Goal: Communication & Community: Answer question/provide support

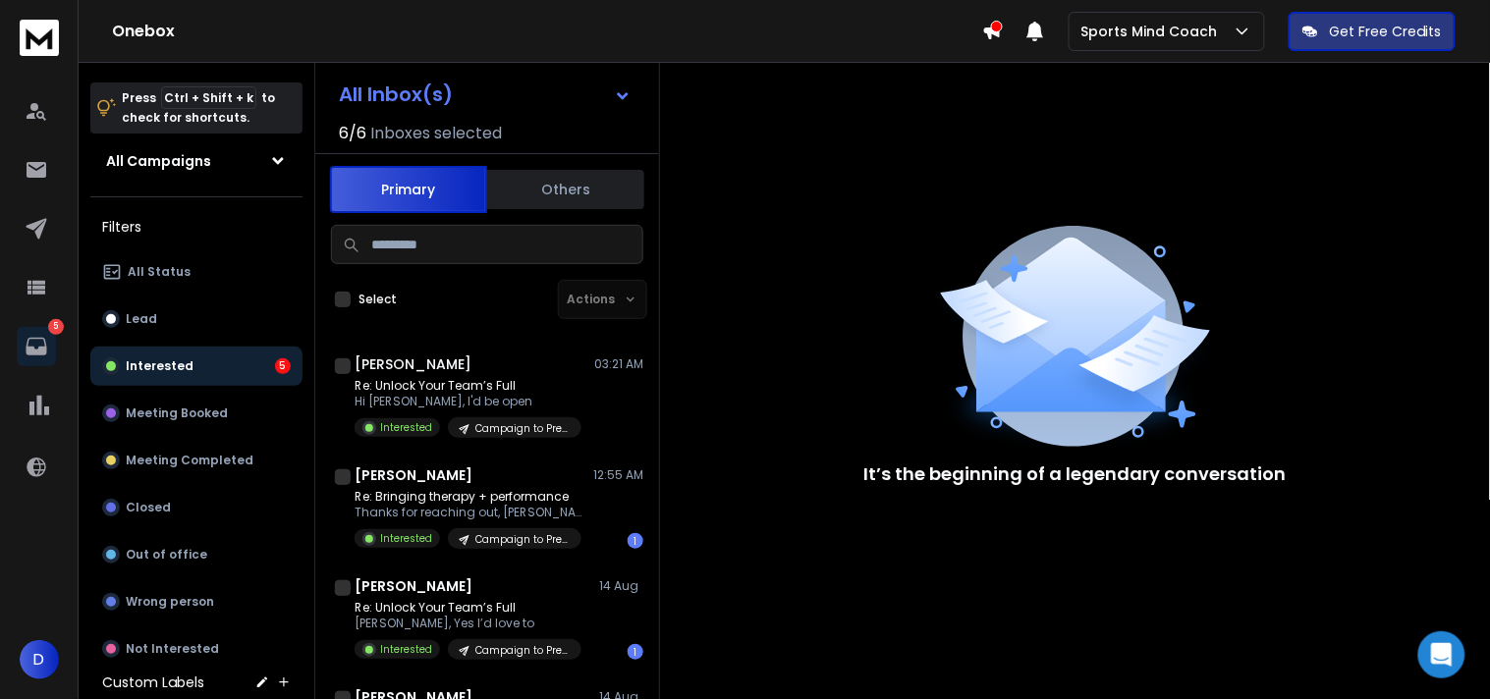
click at [153, 363] on p "Interested" at bounding box center [160, 367] width 68 height 16
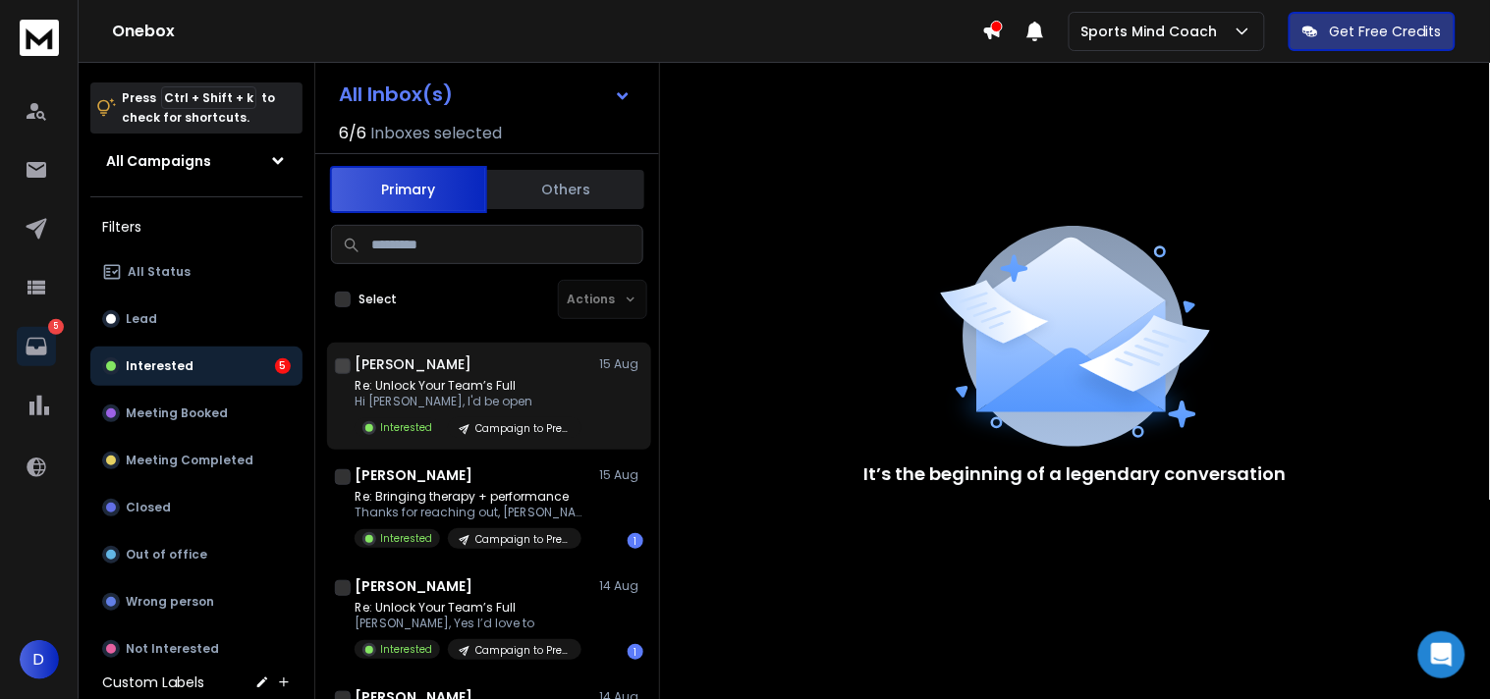
click at [414, 390] on p "Re: Unlock Your Team’s Full" at bounding box center [468, 386] width 227 height 16
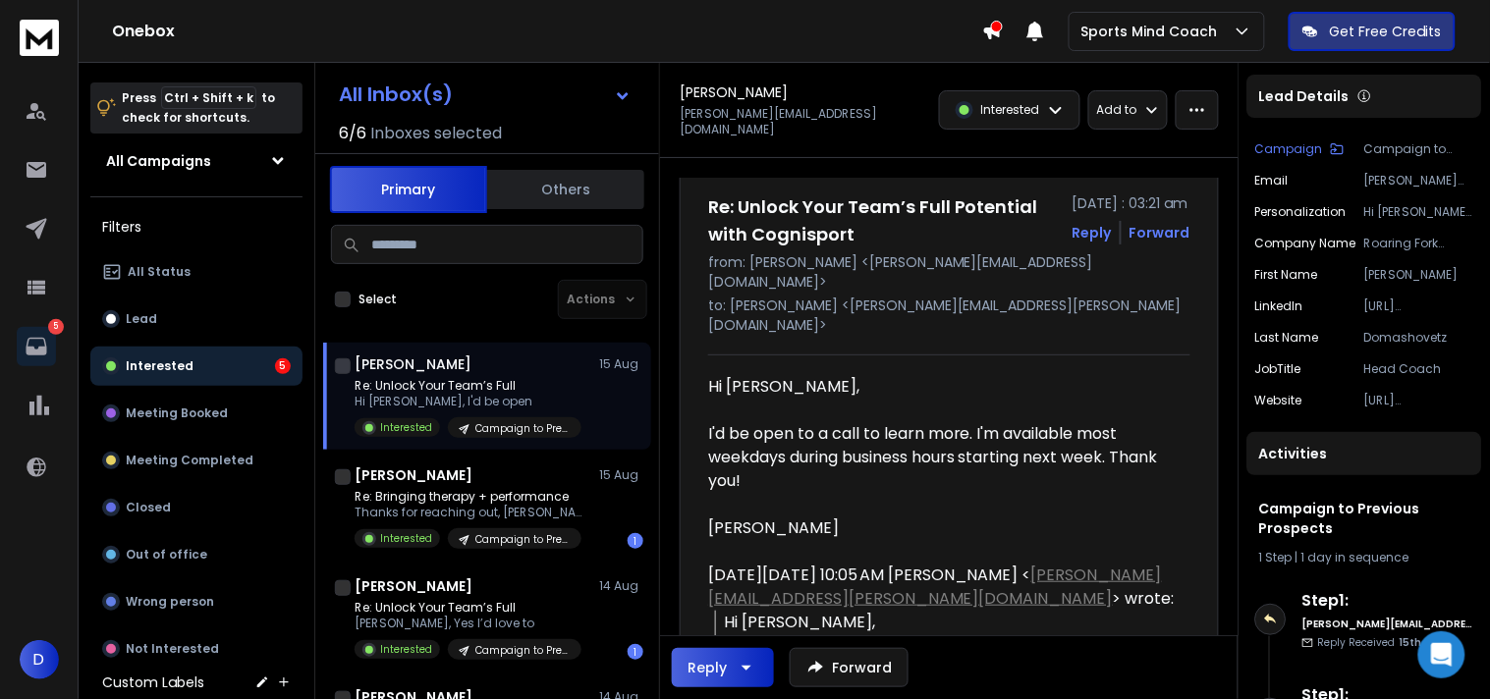
scroll to position [51, 0]
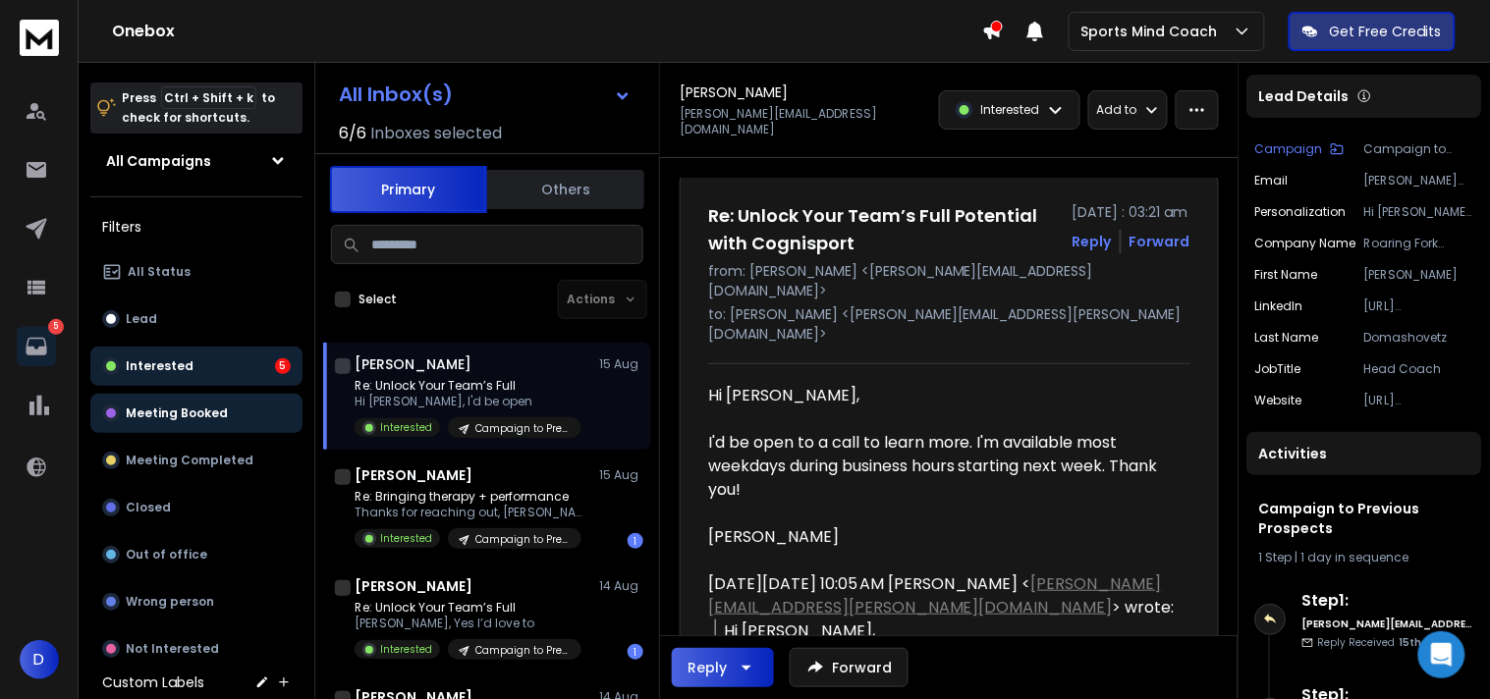
click at [216, 400] on button "Meeting Booked" at bounding box center [196, 413] width 212 height 39
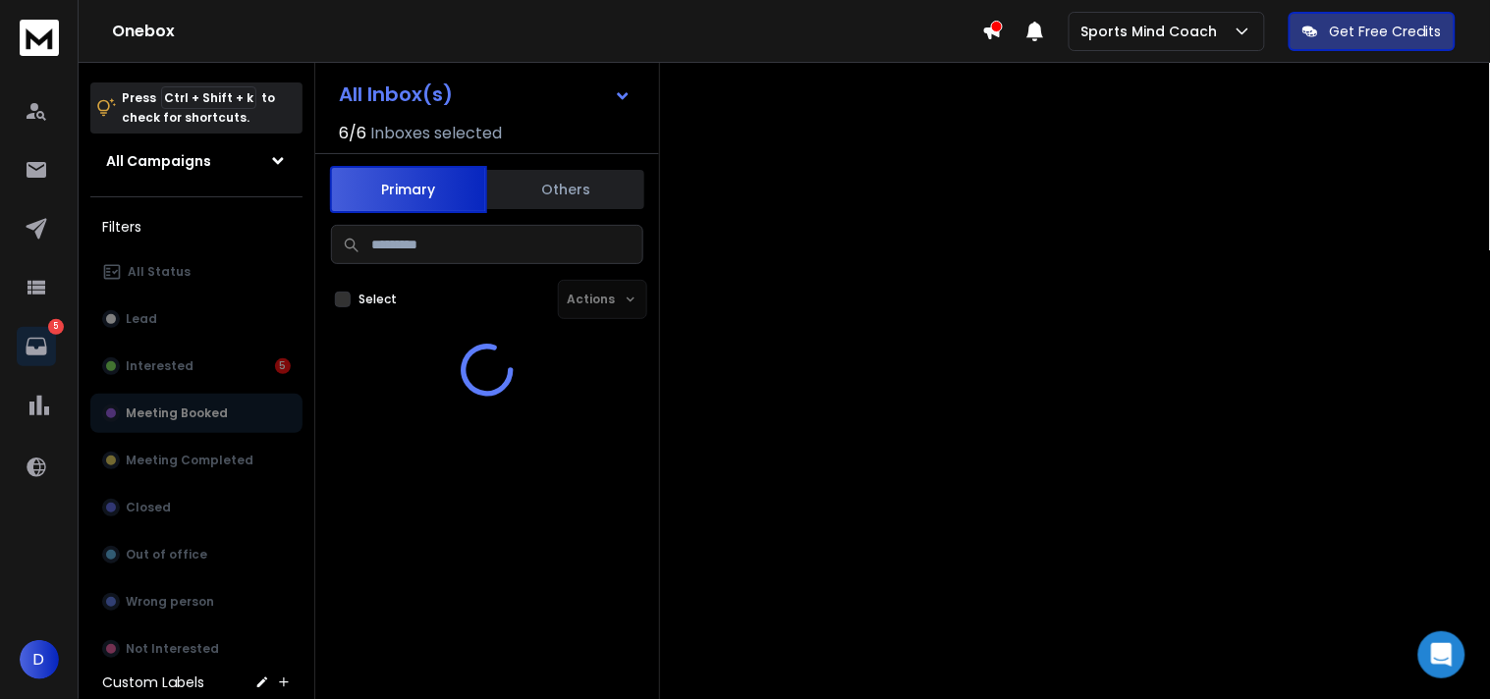
scroll to position [0, 0]
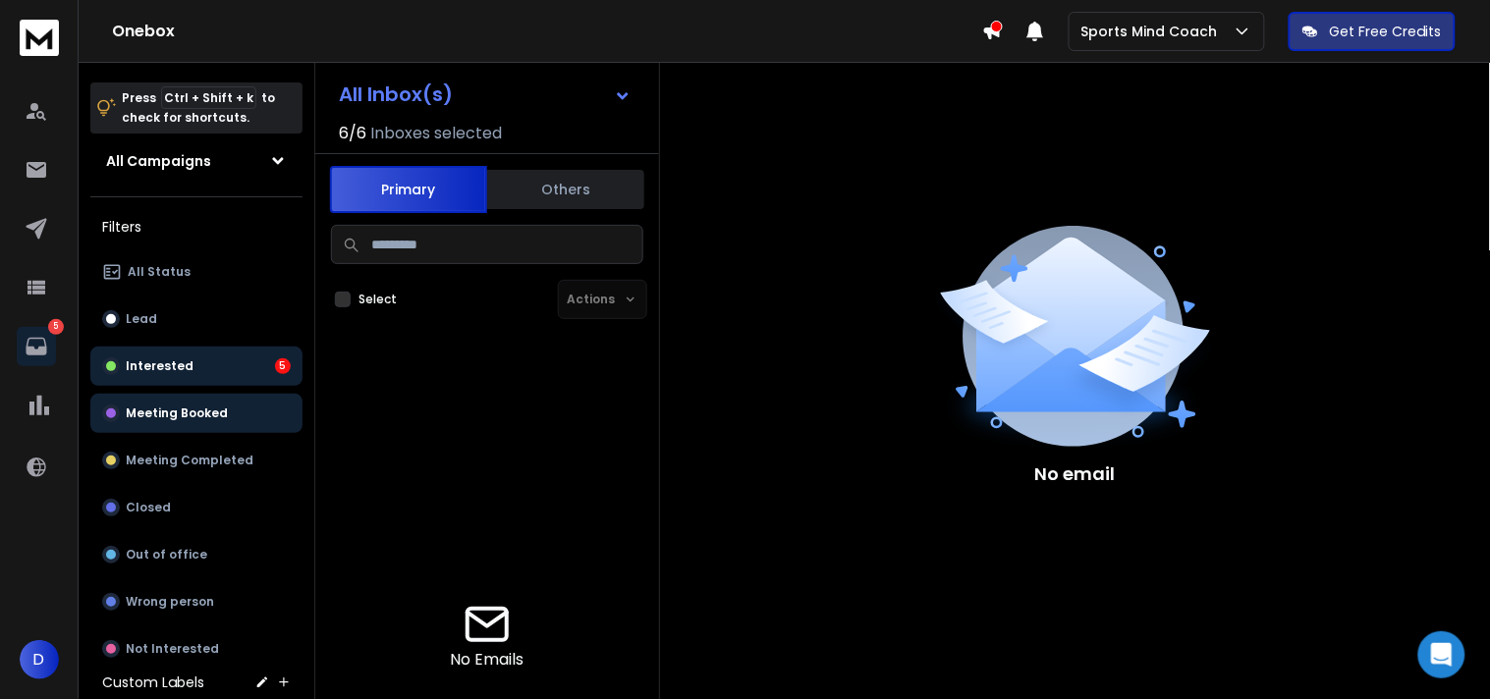
click at [203, 361] on button "Interested 5" at bounding box center [196, 366] width 212 height 39
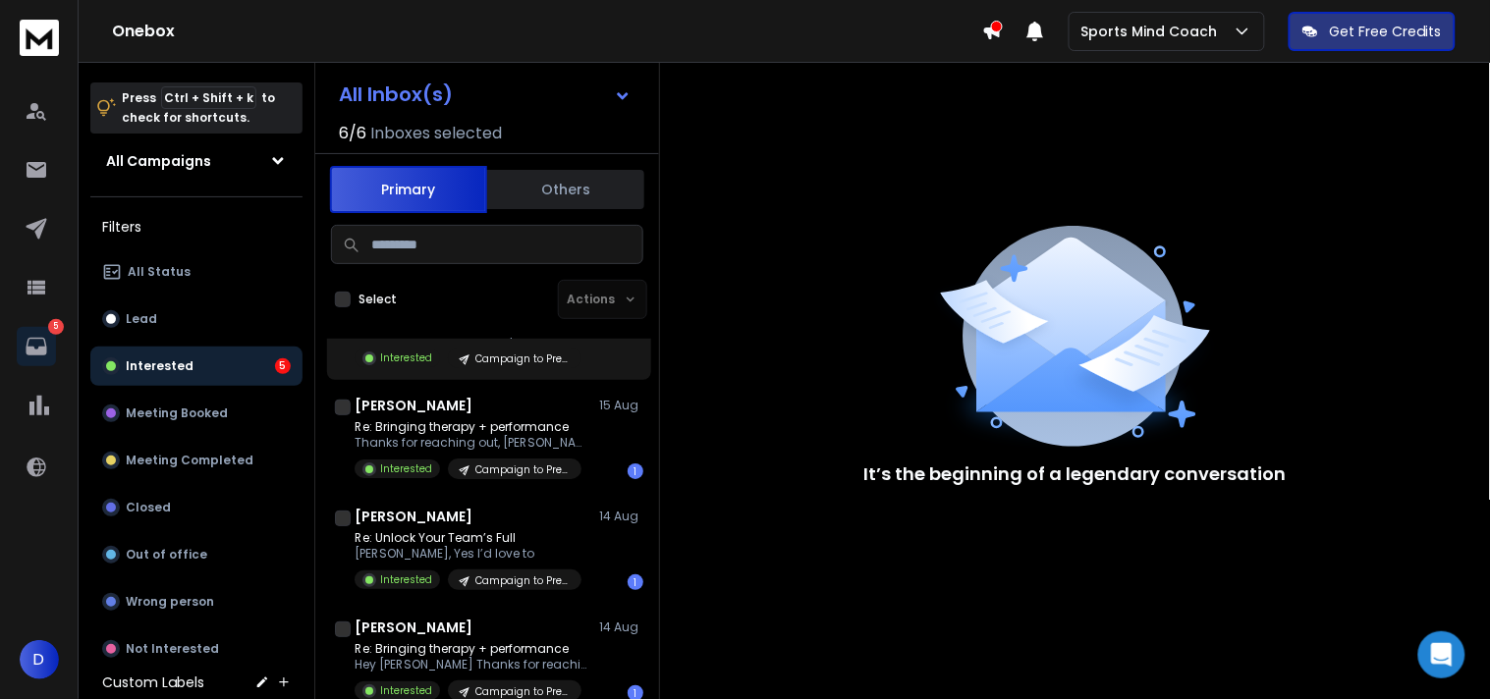
scroll to position [101, 0]
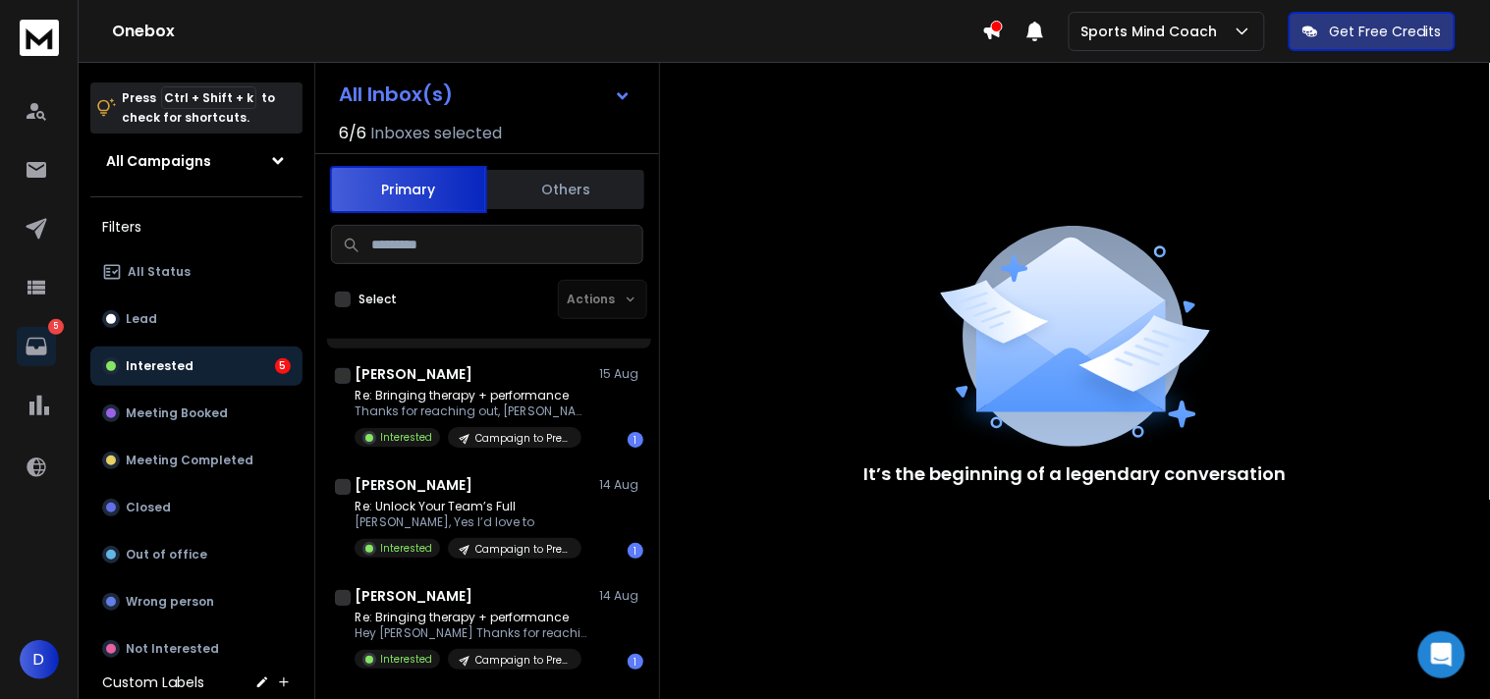
click at [484, 399] on p "Re: Bringing therapy + performance" at bounding box center [473, 396] width 236 height 16
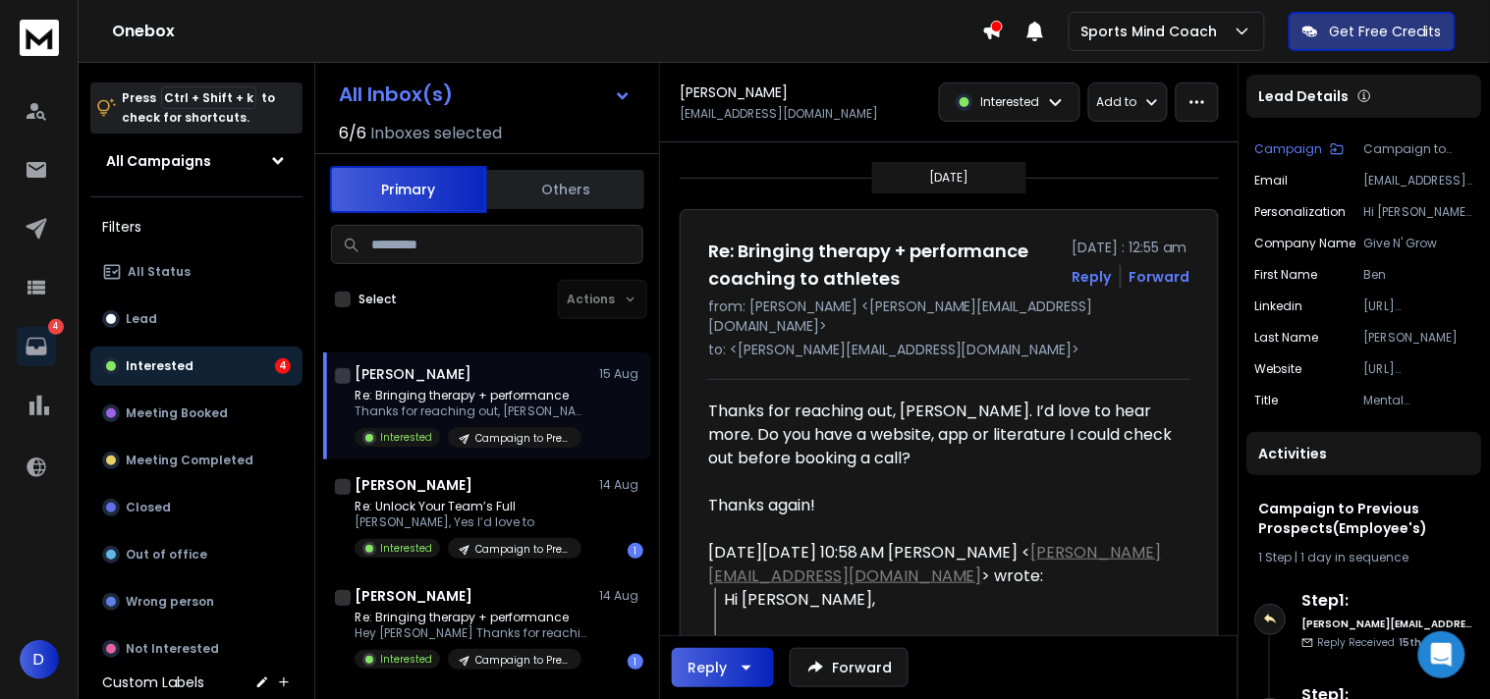
scroll to position [0, 0]
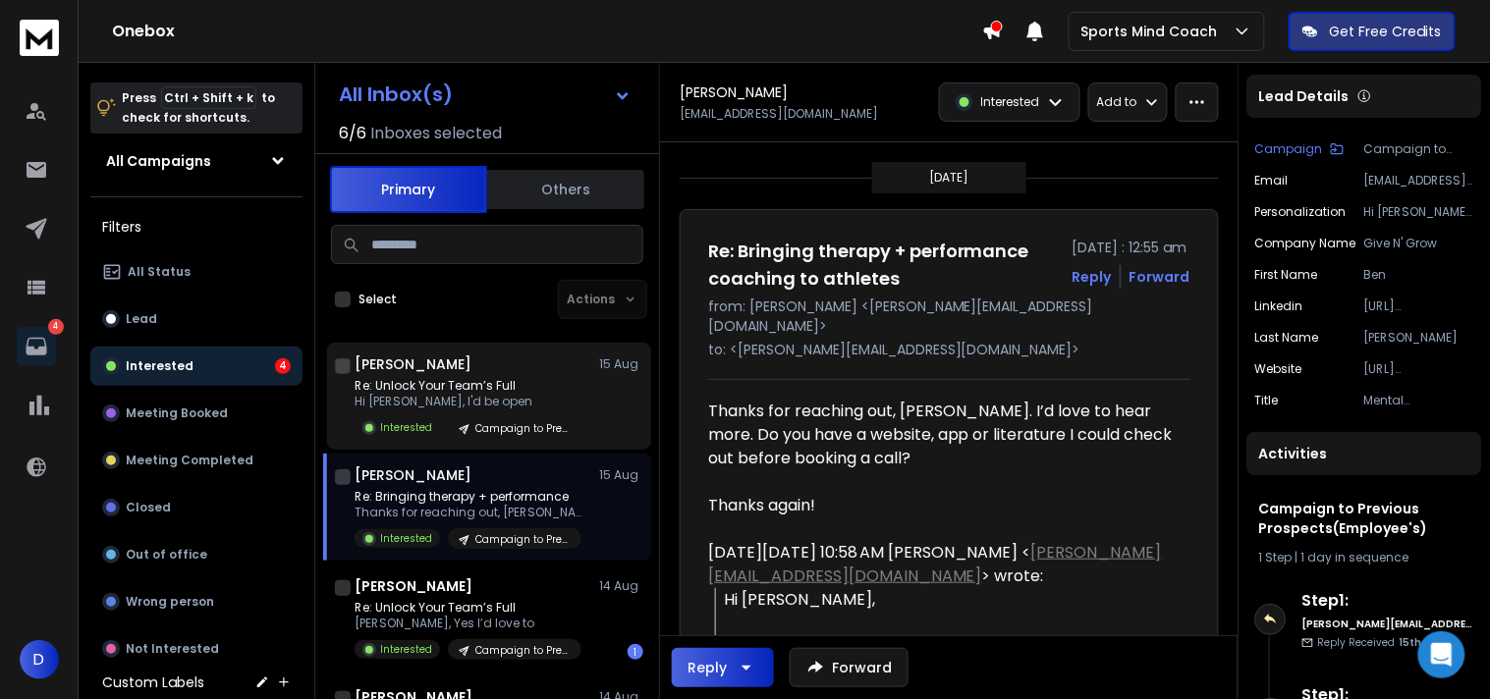
click at [423, 413] on div "Re: Unlock Your Team’s Full Hi Douglas, I'd be open Interested Campaign to Prev…" at bounding box center [468, 408] width 227 height 60
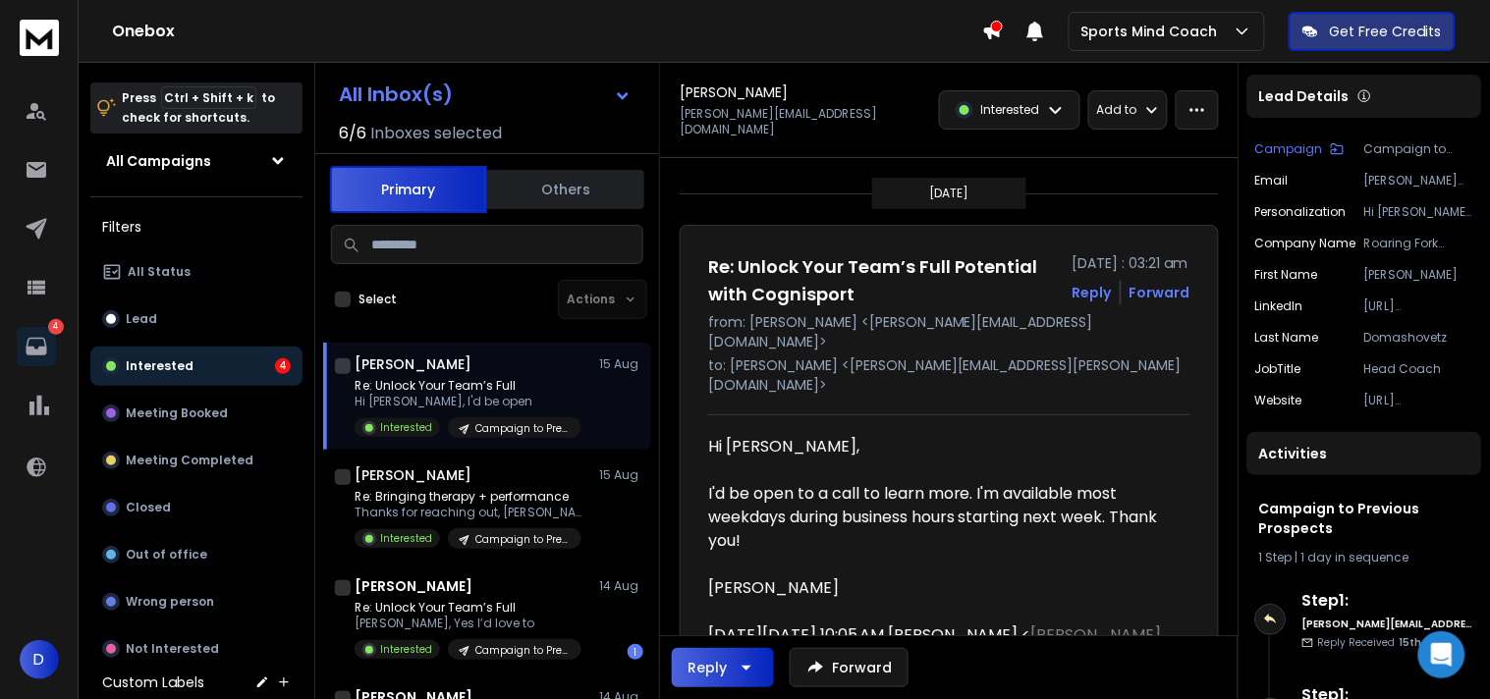
click at [438, 388] on p "Re: Unlock Your Team’s Full" at bounding box center [468, 386] width 227 height 16
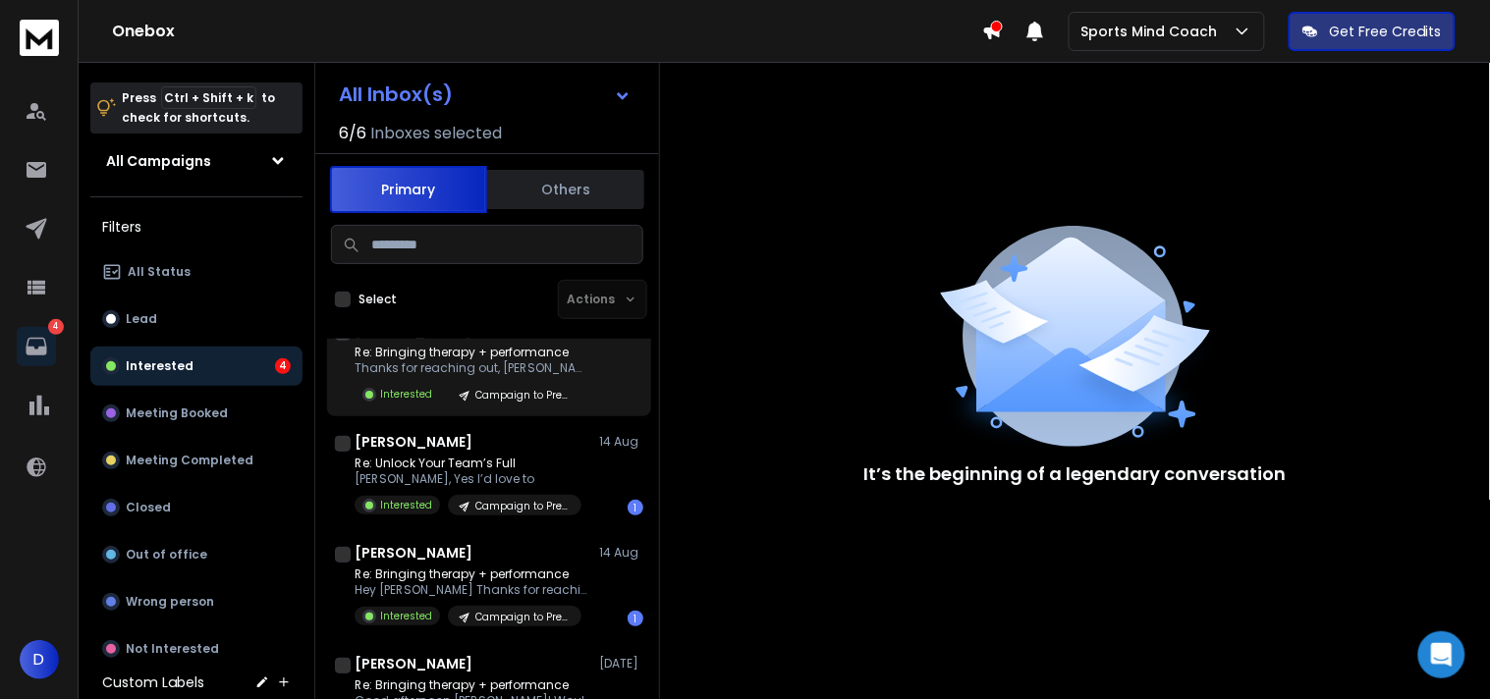
scroll to position [126, 0]
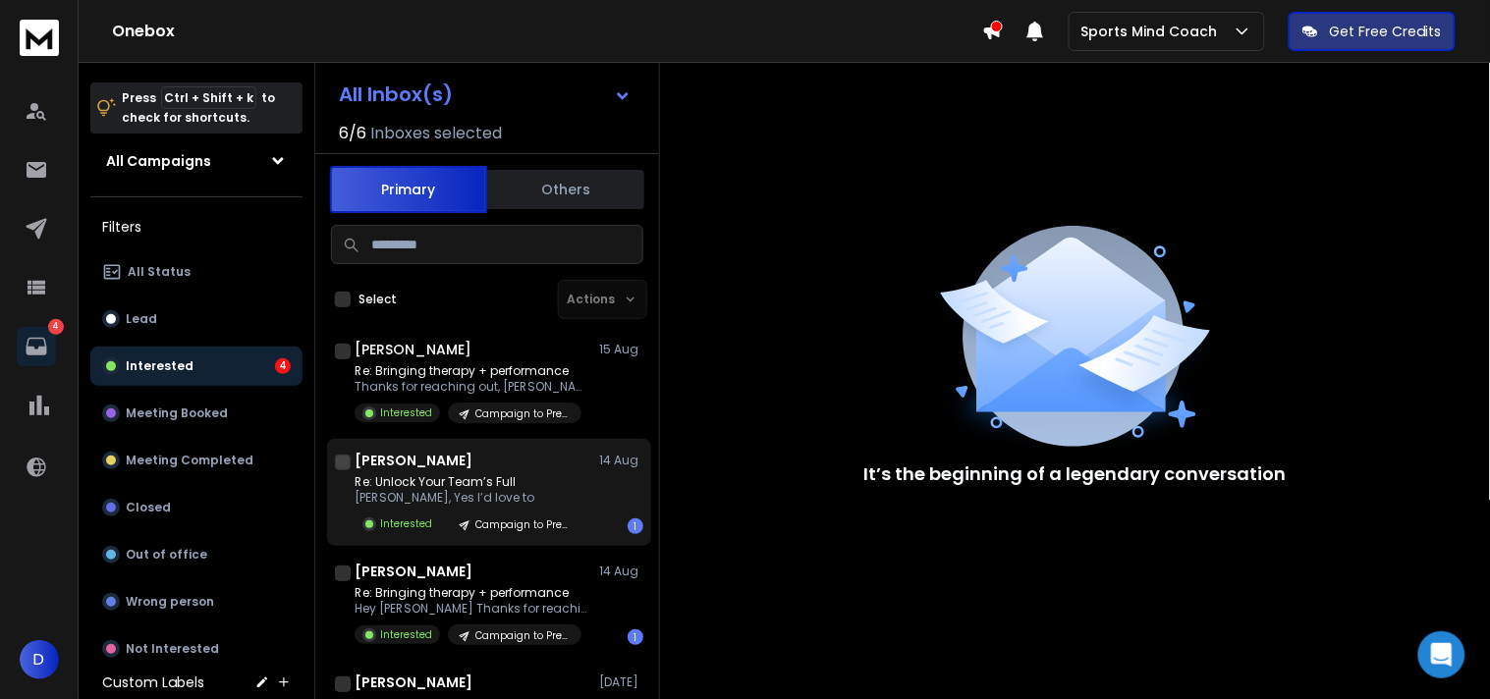
click at [455, 454] on h1 "Eric Hirschhaut" at bounding box center [414, 461] width 118 height 20
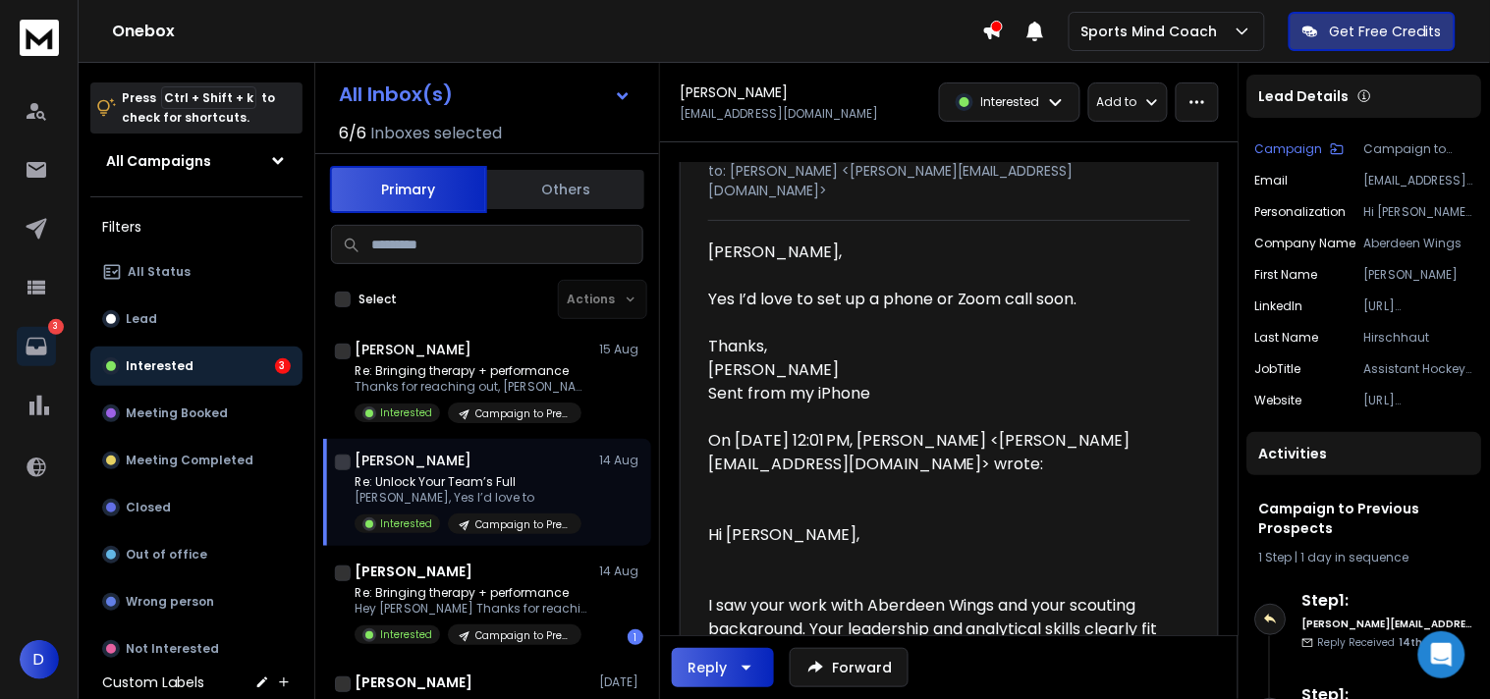
scroll to position [0, 0]
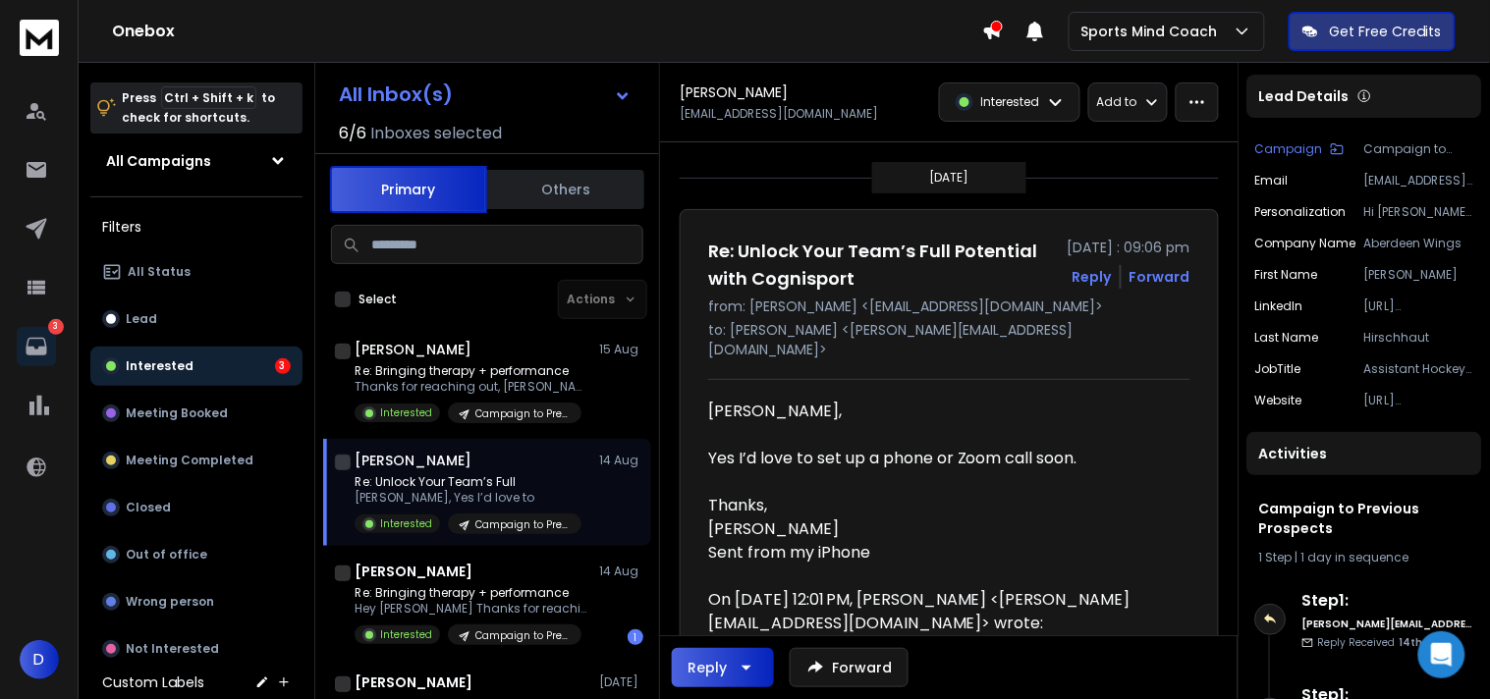
click at [196, 361] on button "Interested 3" at bounding box center [196, 366] width 212 height 39
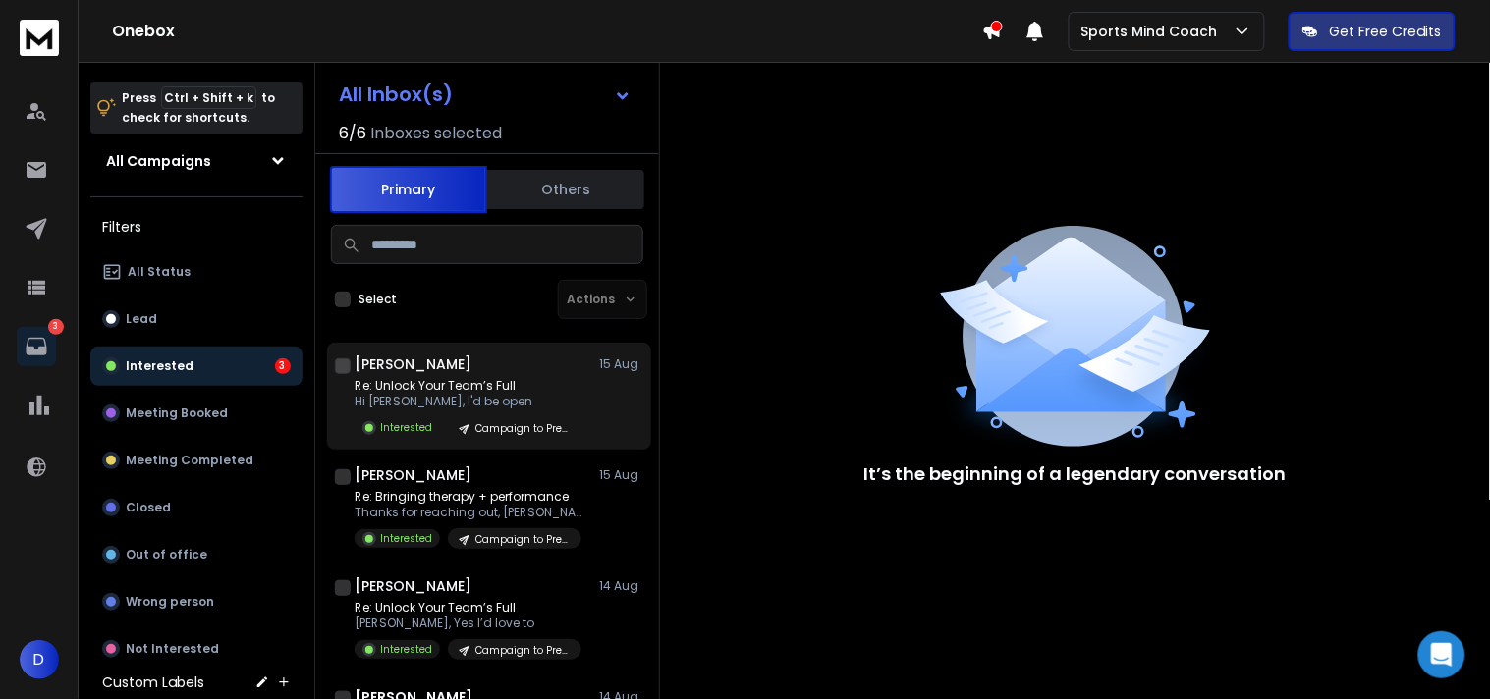
click at [470, 384] on p "Re: Unlock Your Team’s Full" at bounding box center [468, 386] width 227 height 16
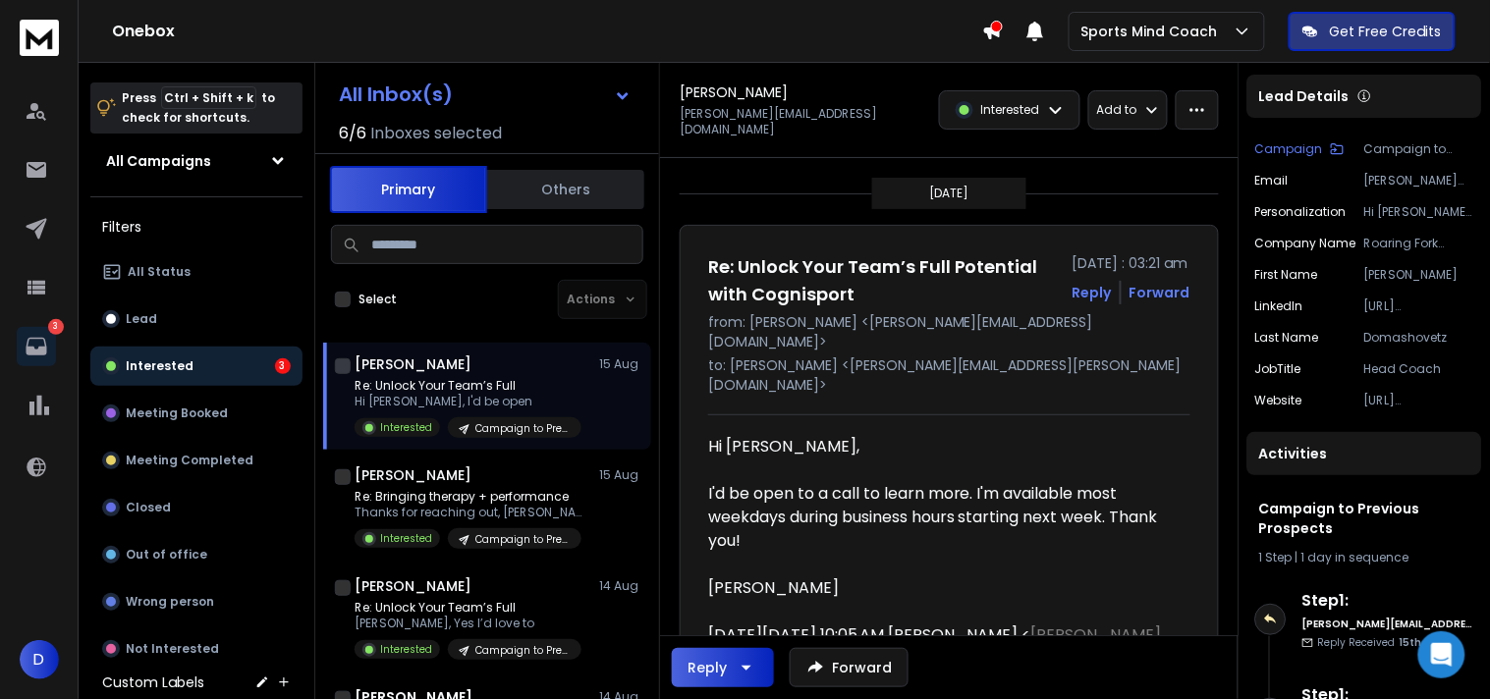
click at [771, 253] on h1 "Re: Unlock Your Team’s Full Potential with Cognisport" at bounding box center [884, 280] width 353 height 55
drag, startPoint x: 719, startPoint y: 396, endPoint x: 702, endPoint y: 393, distance: 17.0
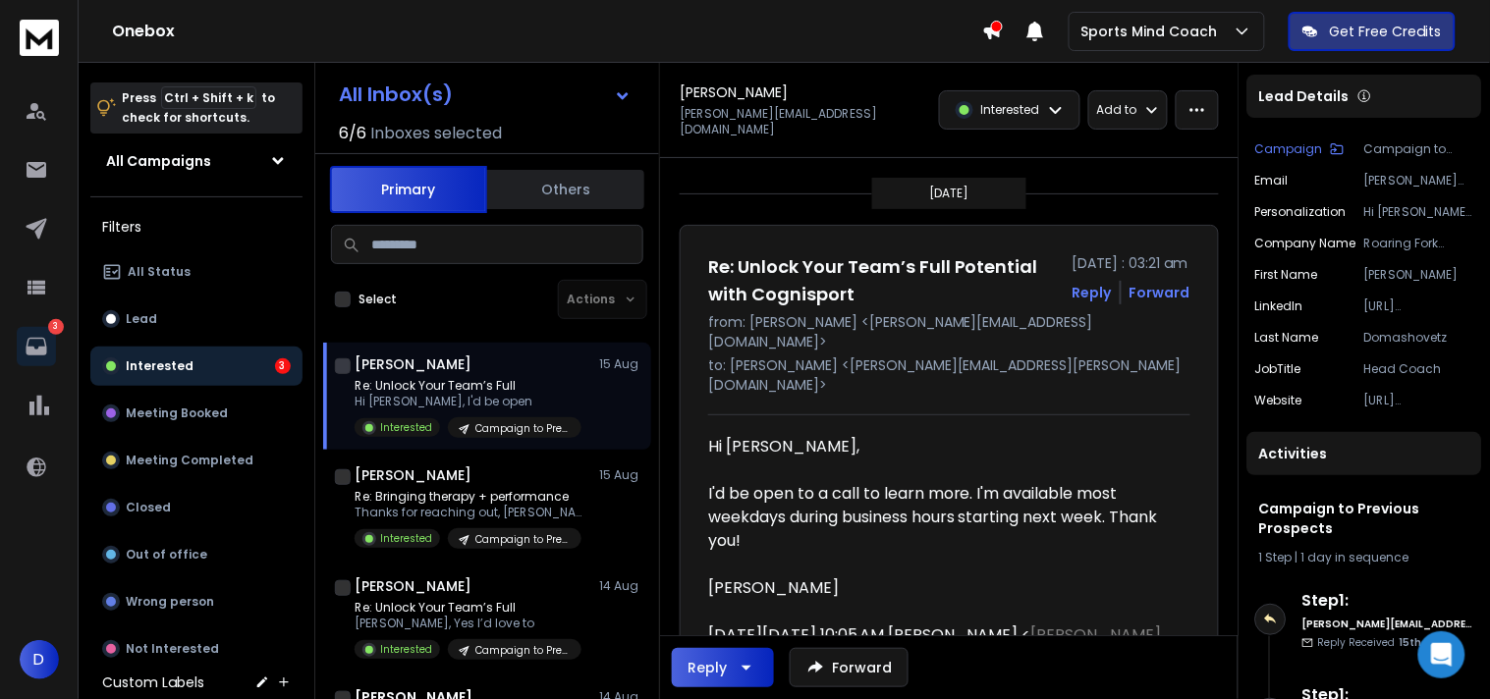
drag, startPoint x: 702, startPoint y: 393, endPoint x: 760, endPoint y: 525, distance: 143.8
click at [821, 482] on div "I'd be open to a call to learn more. I'm available most weekdays during busines…" at bounding box center [941, 517] width 467 height 71
drag, startPoint x: 888, startPoint y: 311, endPoint x: 1054, endPoint y: 308, distance: 166.0
click at [1054, 312] on p "from: Greg Domashovetz <greg@roaringforkfc.com>" at bounding box center [949, 331] width 482 height 39
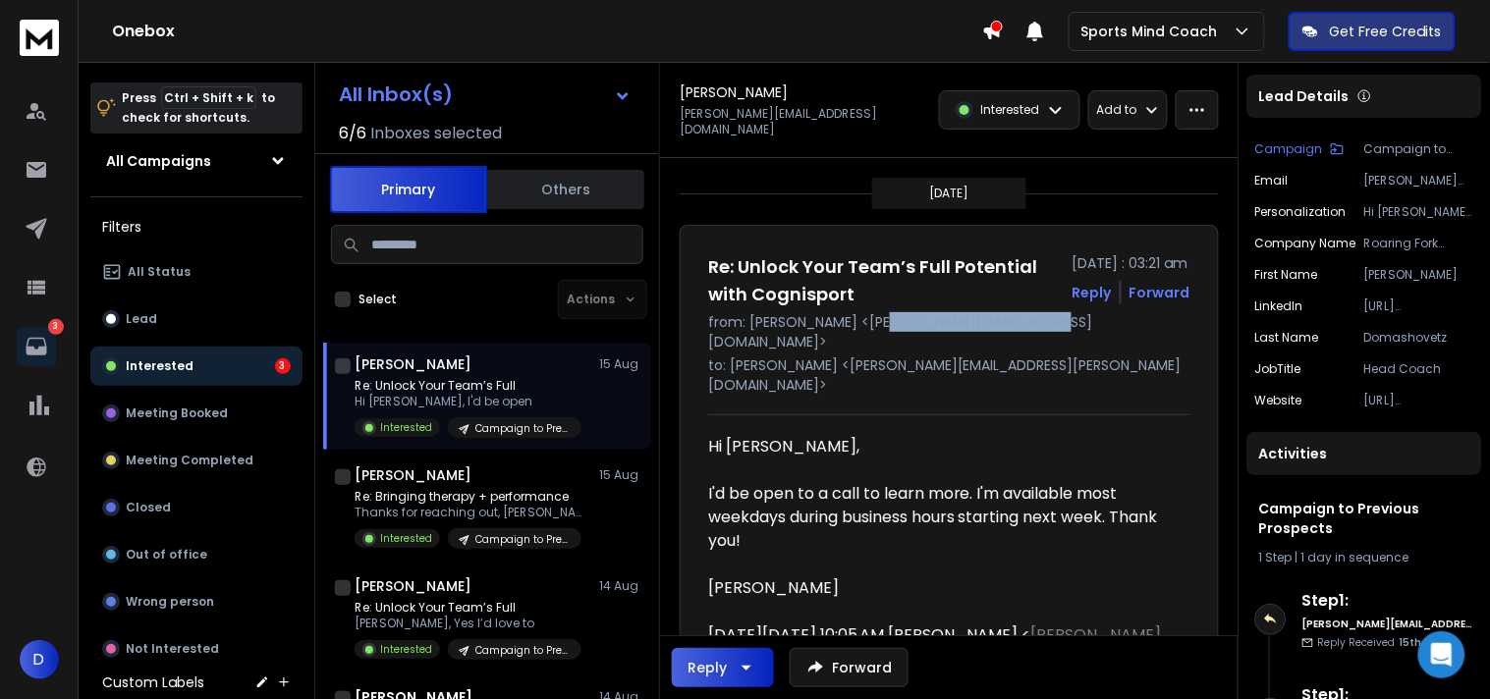
copy p "greg@roaringforkfc.com"
drag, startPoint x: 751, startPoint y: 297, endPoint x: 874, endPoint y: 308, distance: 123.4
click at [874, 312] on p "from: Greg Domashovetz <greg@roaringforkfc.com>" at bounding box center [949, 331] width 482 height 39
drag, startPoint x: 874, startPoint y: 308, endPoint x: 768, endPoint y: 308, distance: 106.1
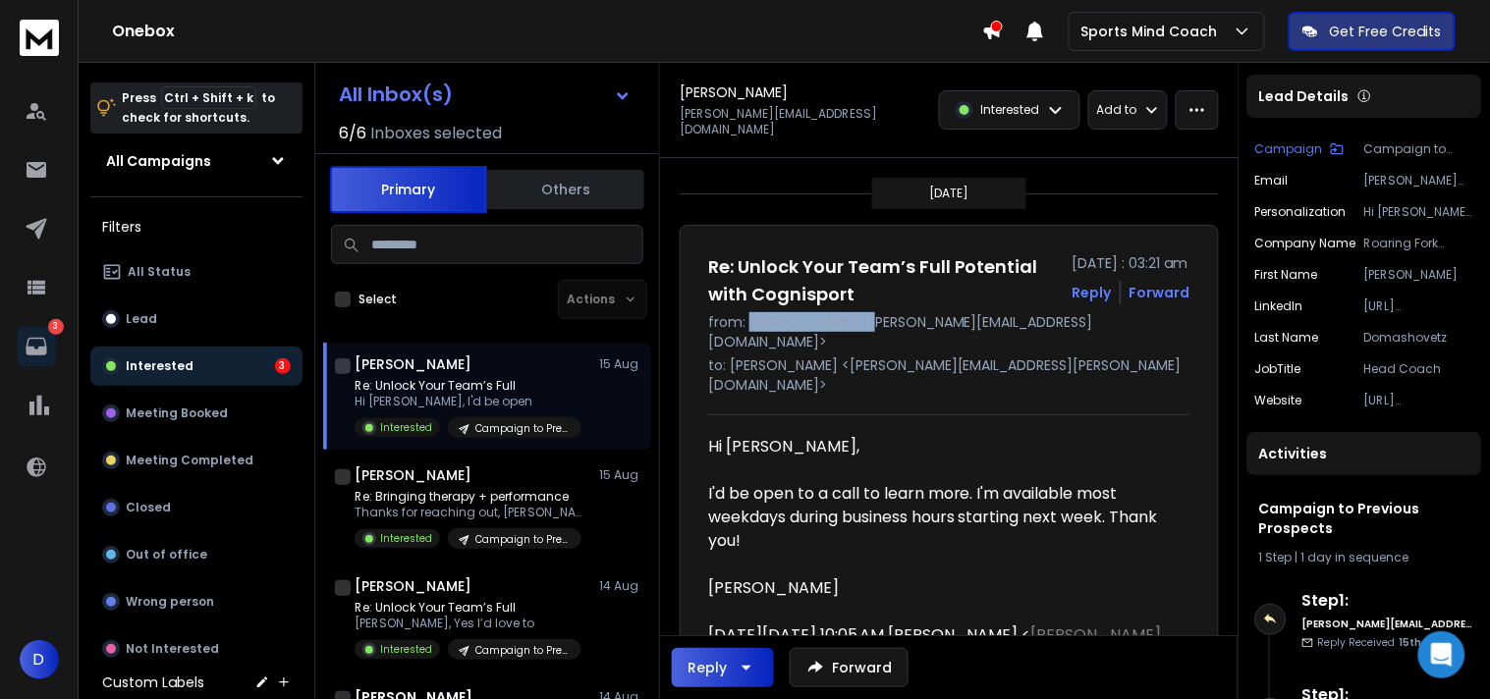
click at [768, 312] on p "from: Greg Domashovetz <greg@roaringforkfc.com>" at bounding box center [949, 331] width 482 height 39
click at [806, 312] on p "from: Greg Domashovetz <greg@roaringforkfc.com>" at bounding box center [949, 331] width 482 height 39
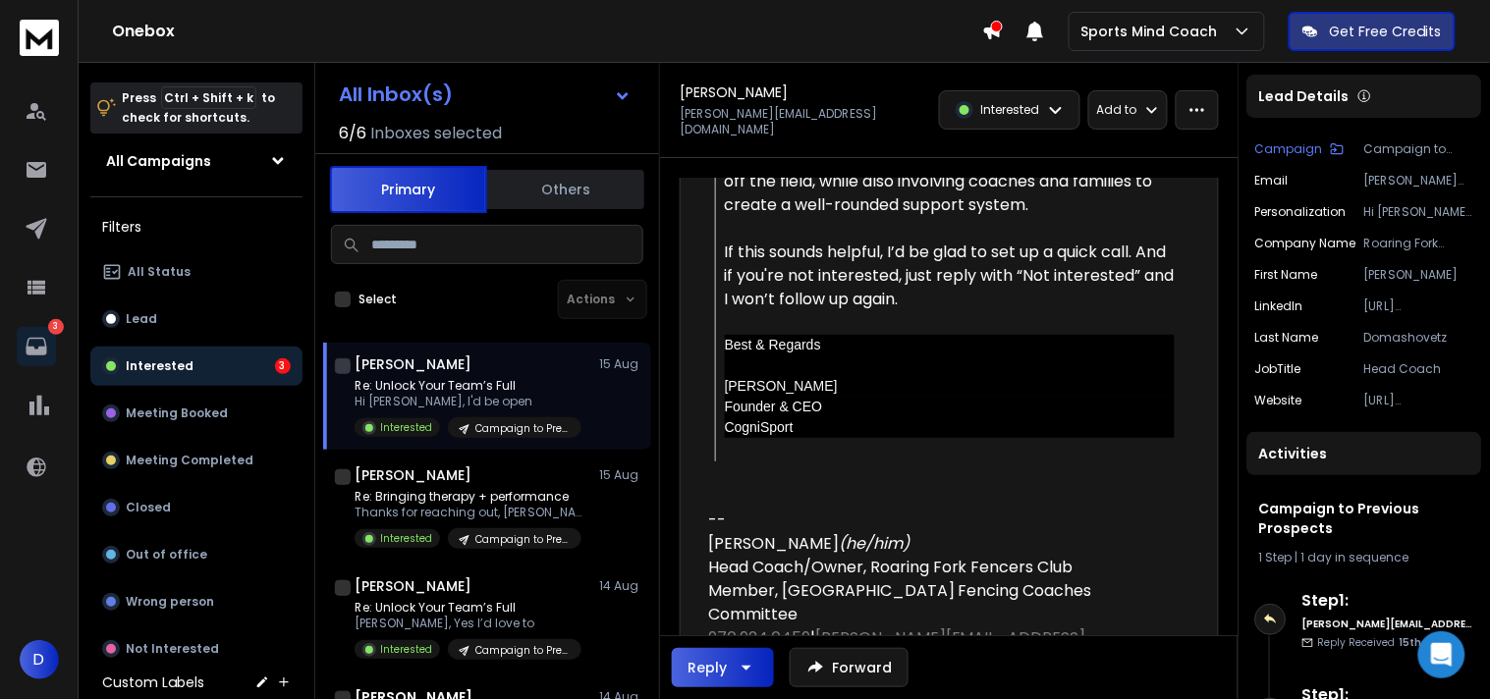
scroll to position [1116, 0]
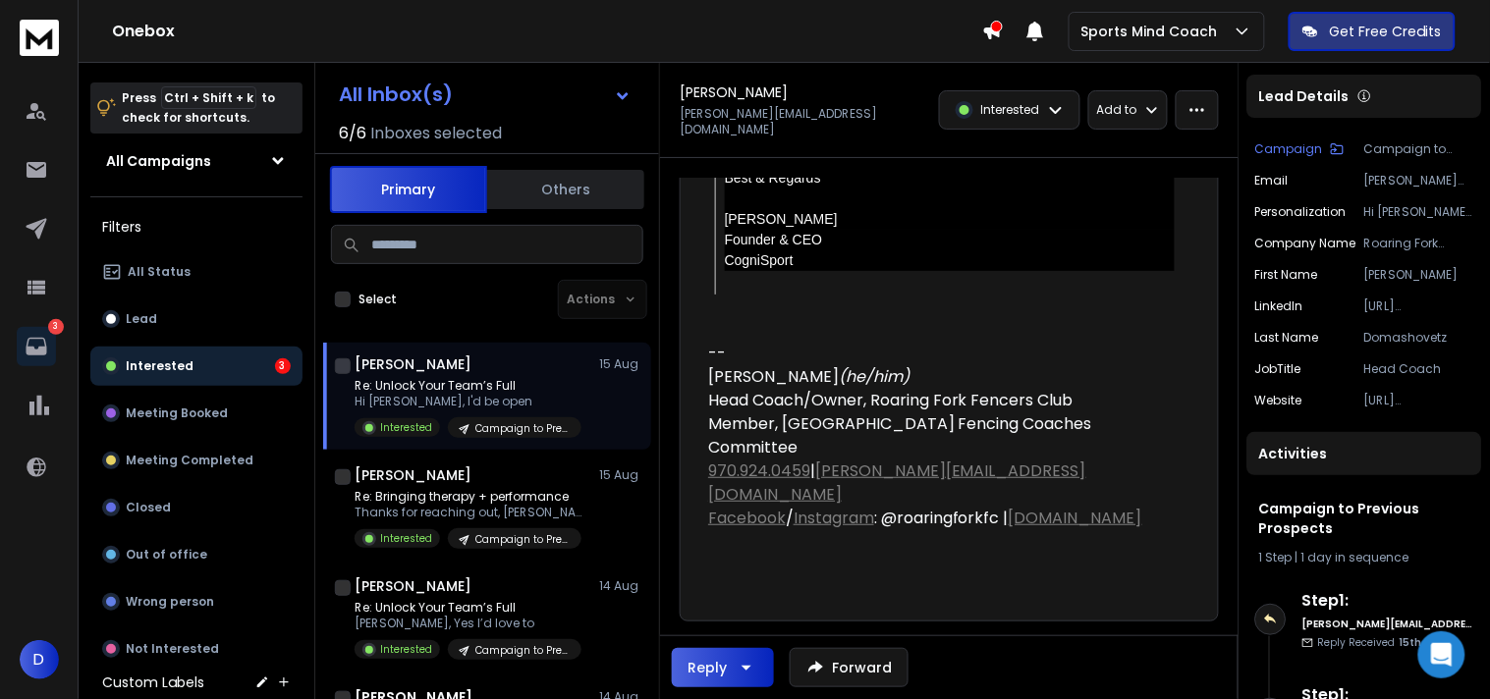
click at [826, 365] on div "Greg Domashovetz (he/him) Head Coach/Owner, Roaring Fork Fencers Club Member, U…" at bounding box center [941, 447] width 467 height 165
click at [817, 389] on div "Head Coach/Owner, Roaring Fork Fencers Club" at bounding box center [941, 401] width 467 height 24
drag, startPoint x: 697, startPoint y: 340, endPoint x: 861, endPoint y: 346, distance: 164.2
click at [861, 389] on div "Head Coach/Owner, Roaring Fork Fencers Club" at bounding box center [941, 401] width 467 height 24
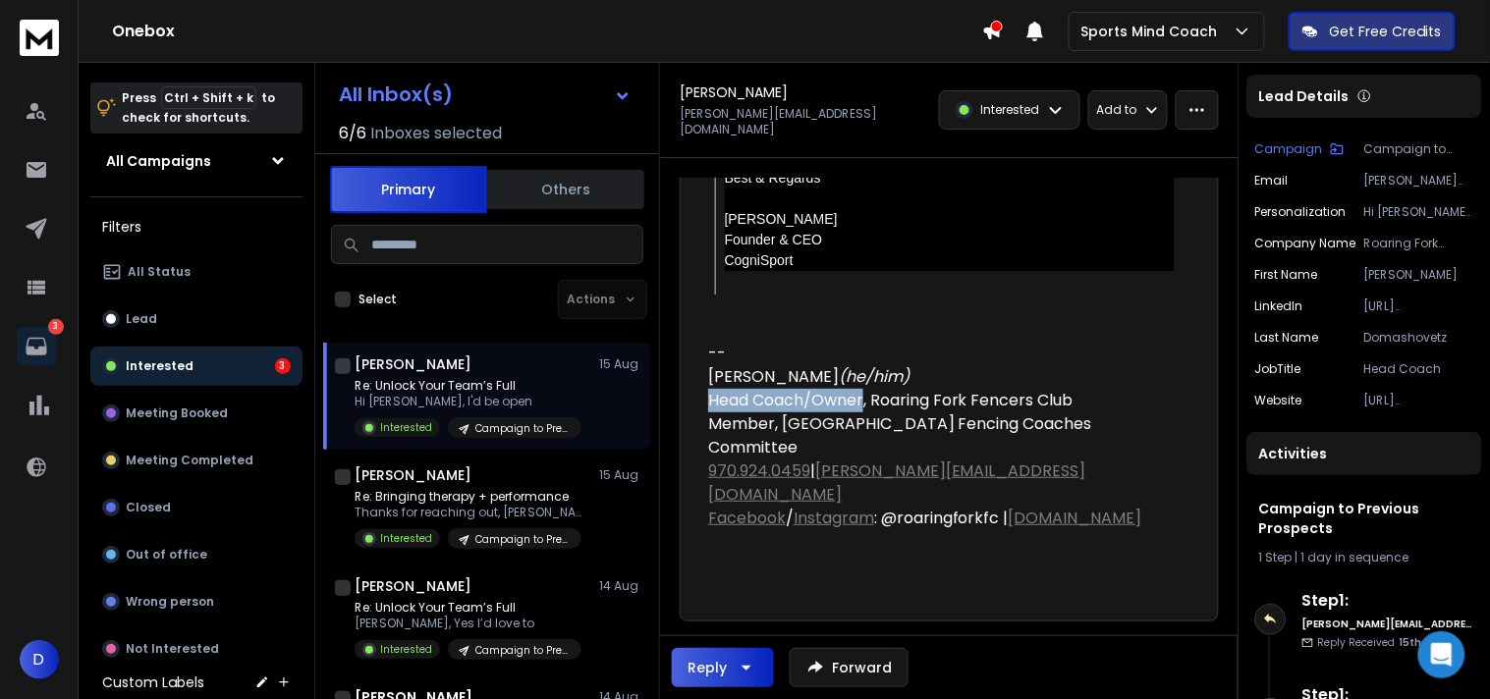
drag, startPoint x: 861, startPoint y: 346, endPoint x: 722, endPoint y: 342, distance: 139.5
click at [722, 389] on div "Head Coach/Owner, Roaring Fork Fencers Club" at bounding box center [941, 401] width 467 height 24
click at [789, 389] on div "Head Coach/Owner, Roaring Fork Fencers Club" at bounding box center [941, 401] width 467 height 24
click at [862, 365] on icon "(he/him)" at bounding box center [874, 376] width 71 height 23
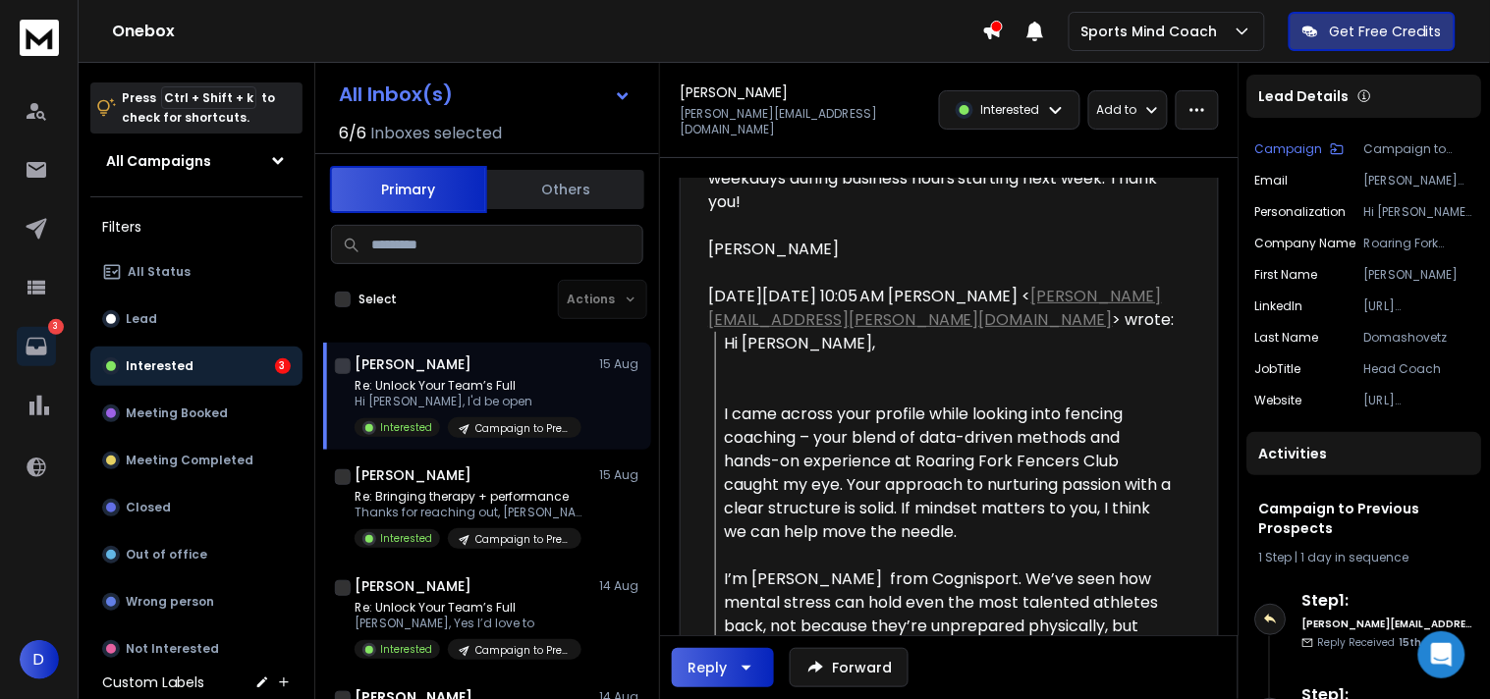
scroll to position [327, 0]
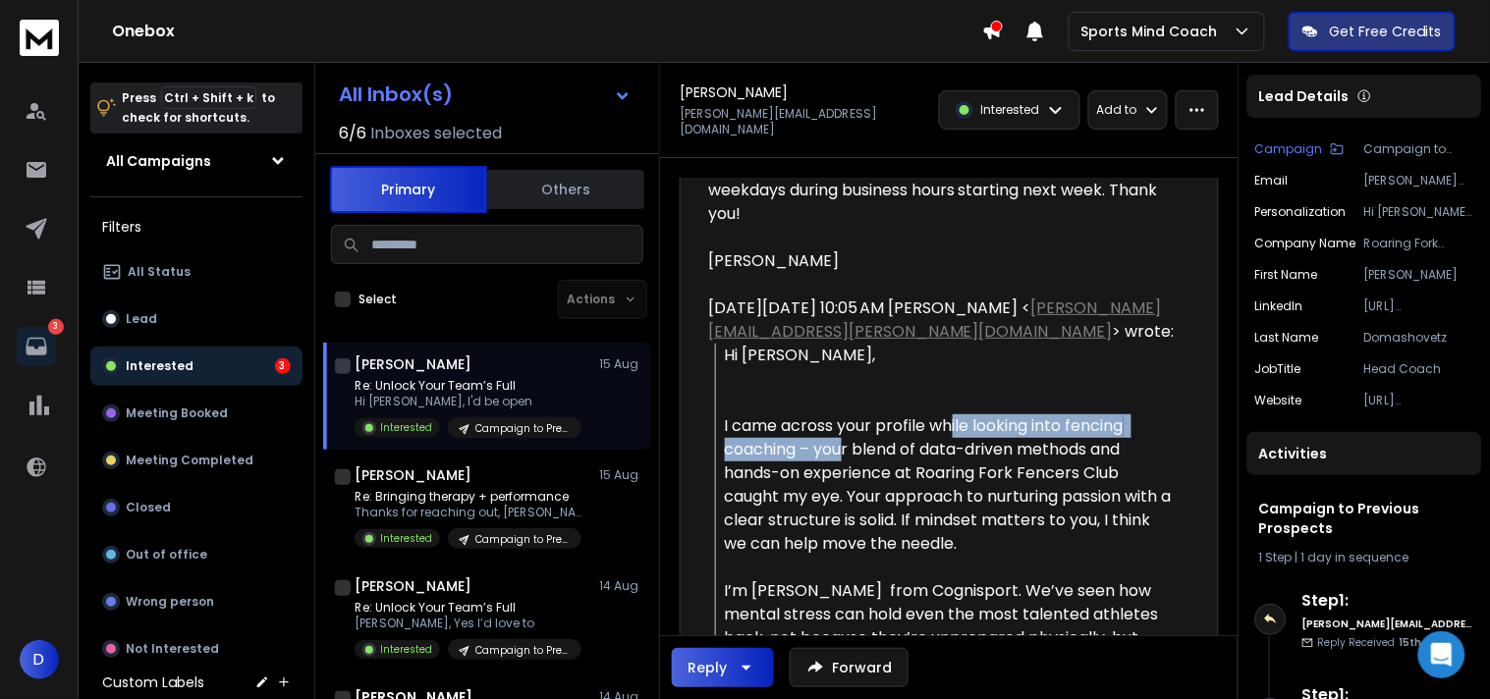
drag, startPoint x: 836, startPoint y: 391, endPoint x: 948, endPoint y: 359, distance: 116.6
click at [948, 359] on div "Hi Greg, I came across your profile while looking into fencing coaching – your …" at bounding box center [950, 450] width 450 height 212
click at [860, 581] on div "I’m Douglas from Cognisport. We’ve seen how mental stress can hold even the mos…" at bounding box center [950, 627] width 450 height 94
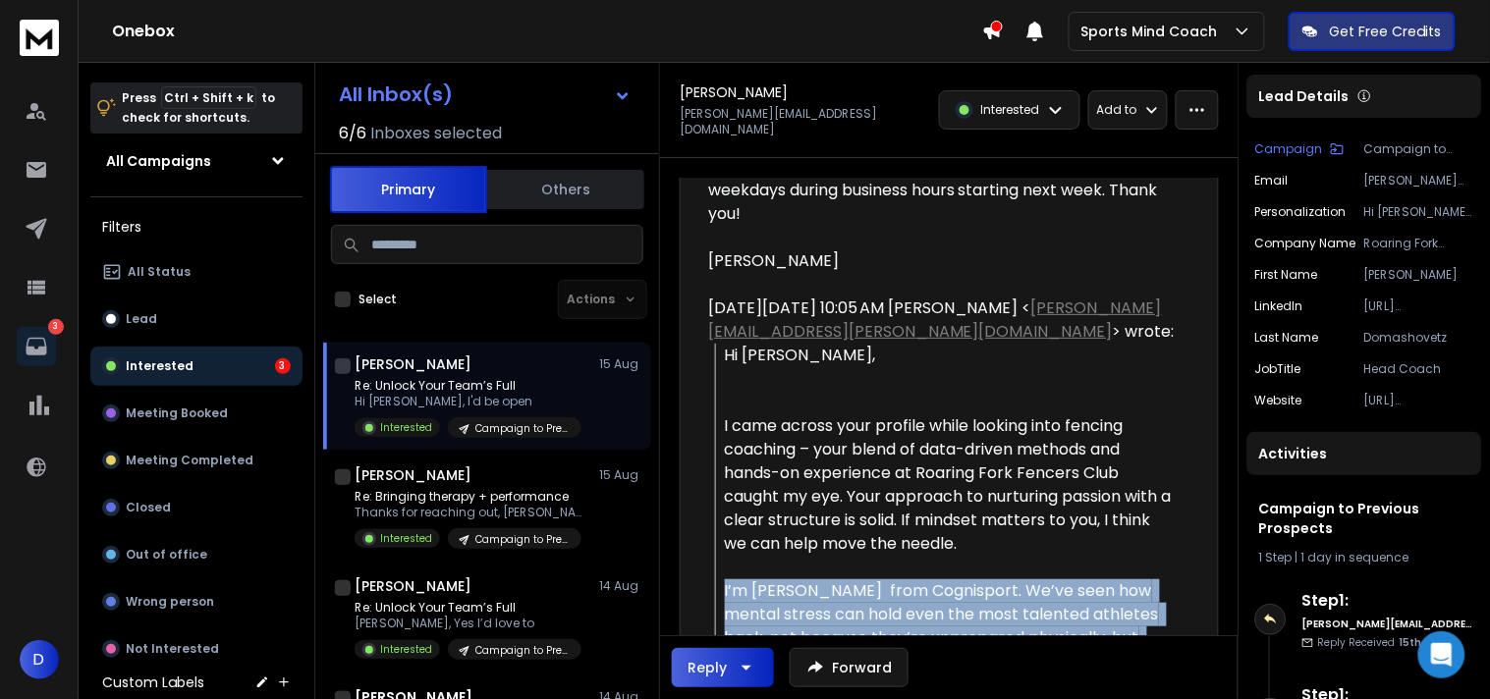
click at [860, 581] on div "I’m Douglas from Cognisport. We’ve seen how mental stress can hold even the mos…" at bounding box center [950, 627] width 450 height 94
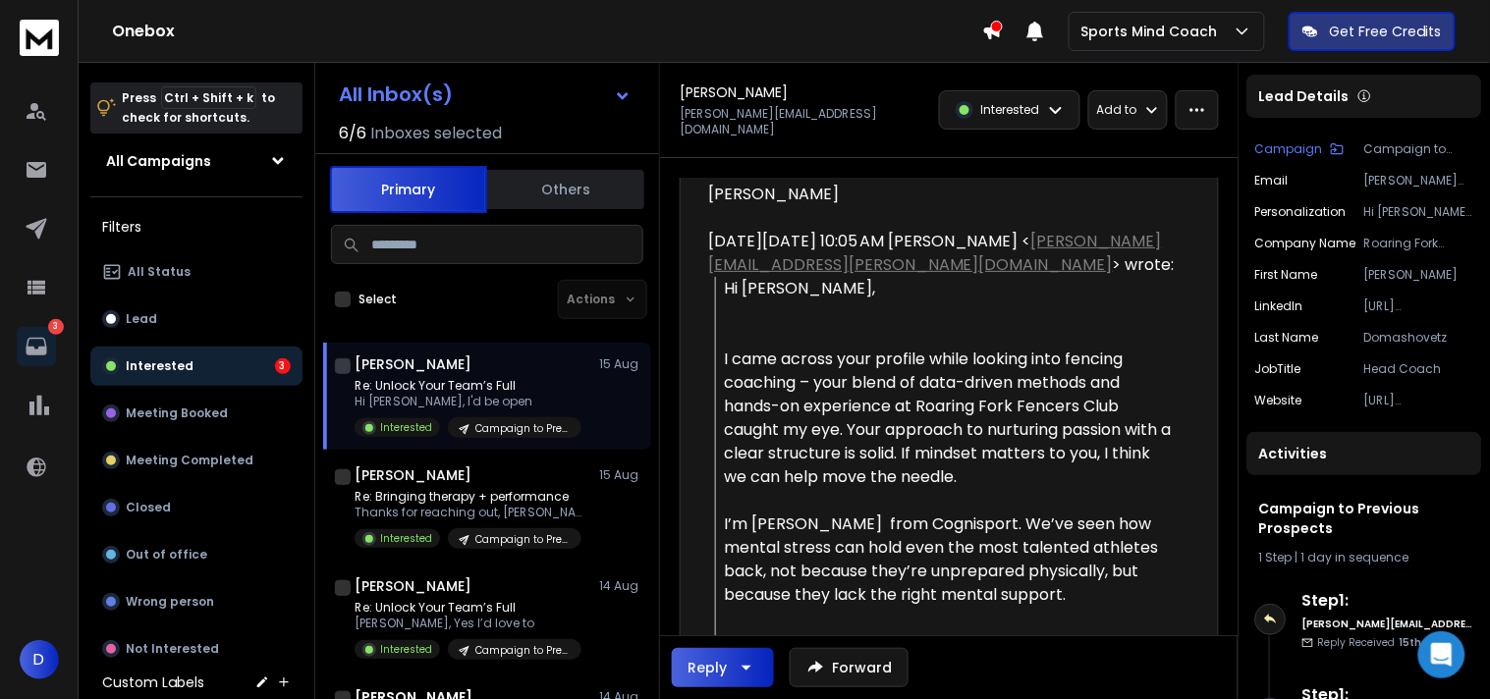
scroll to position [404, 0]
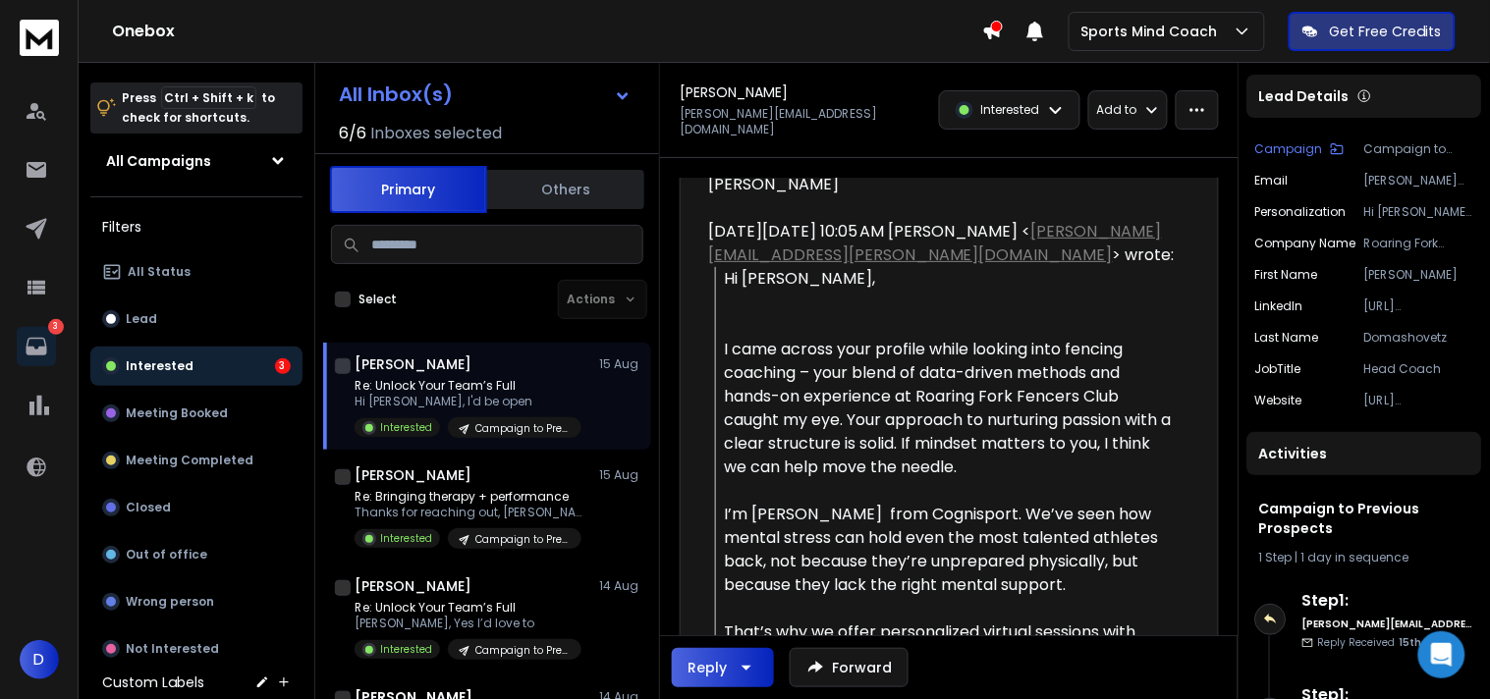
click at [866, 535] on div "I’m Douglas from Cognisport. We’ve seen how mental stress can hold even the mos…" at bounding box center [950, 550] width 450 height 94
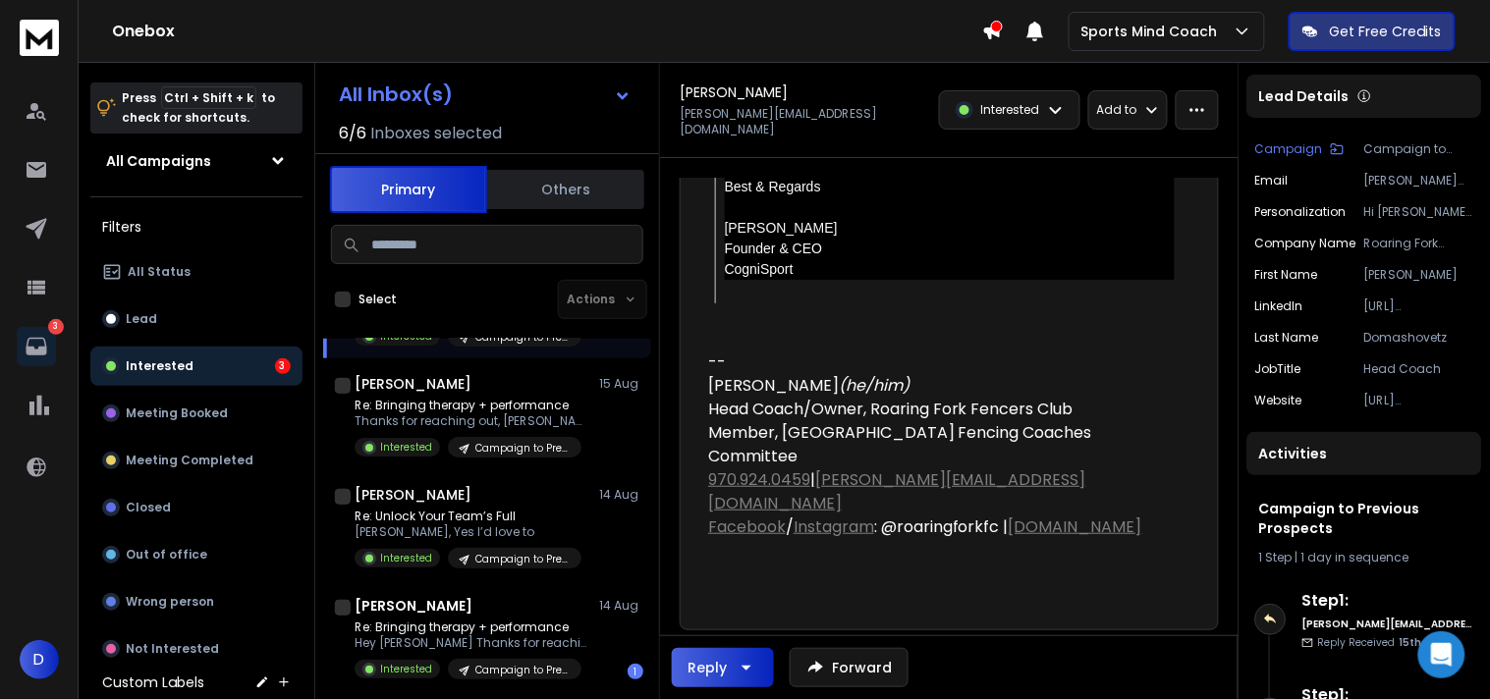
scroll to position [119, 0]
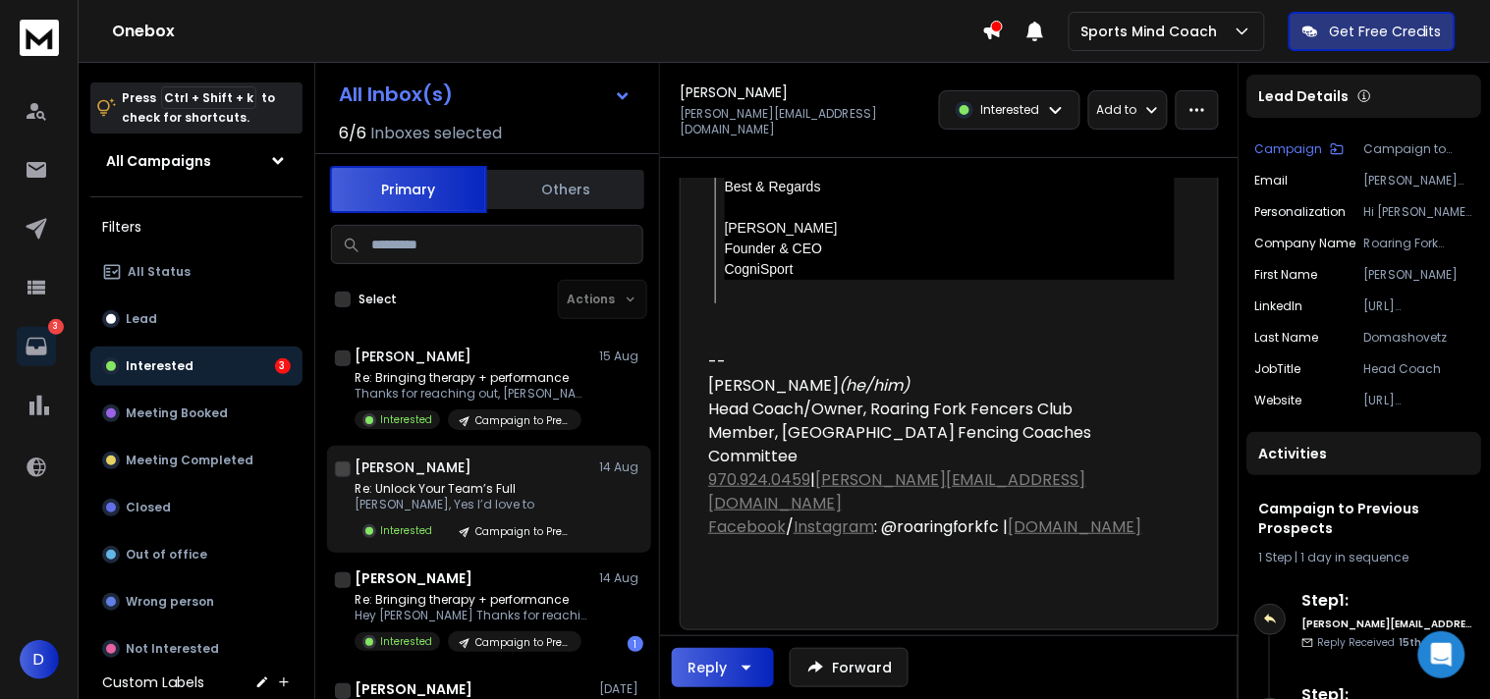
click at [442, 473] on h1 "Eric Hirschhaut" at bounding box center [413, 468] width 117 height 20
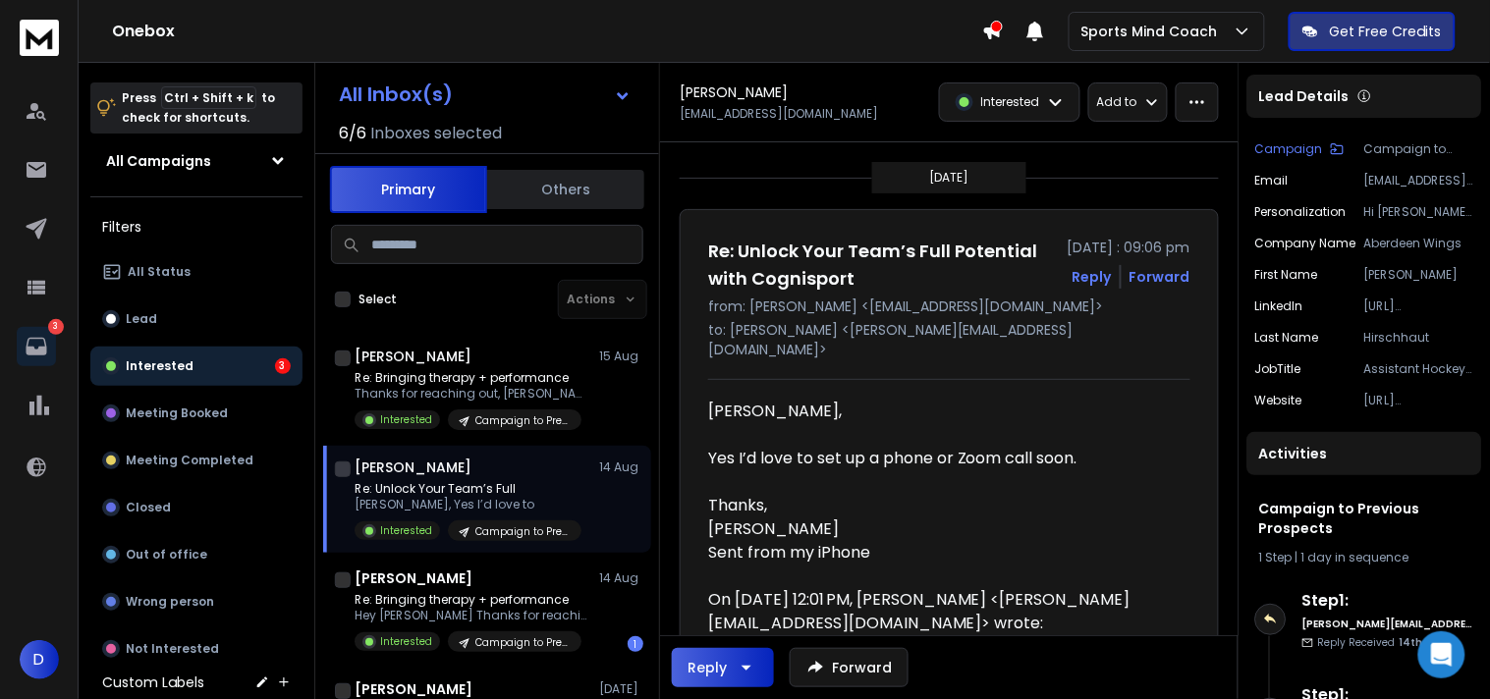
scroll to position [880, 0]
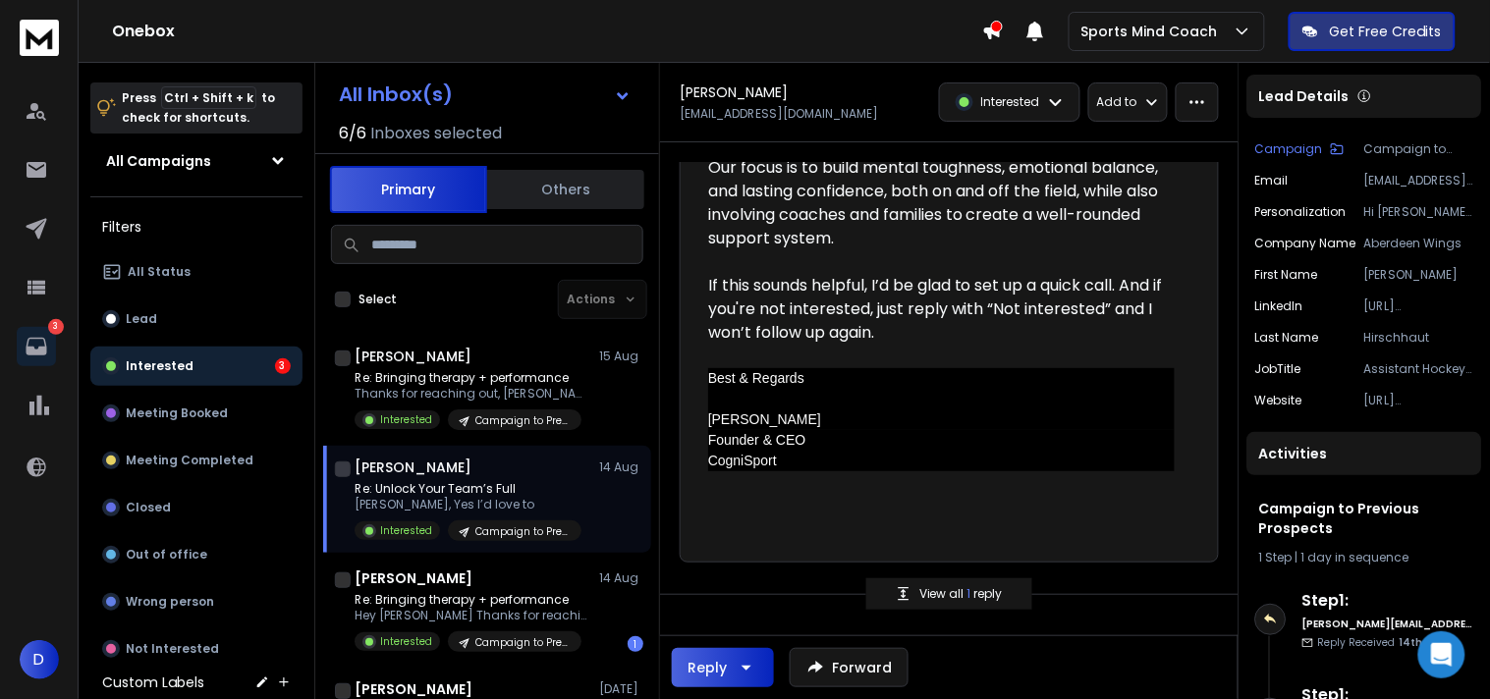
click at [927, 586] on p "View all 1 reply" at bounding box center [960, 594] width 83 height 16
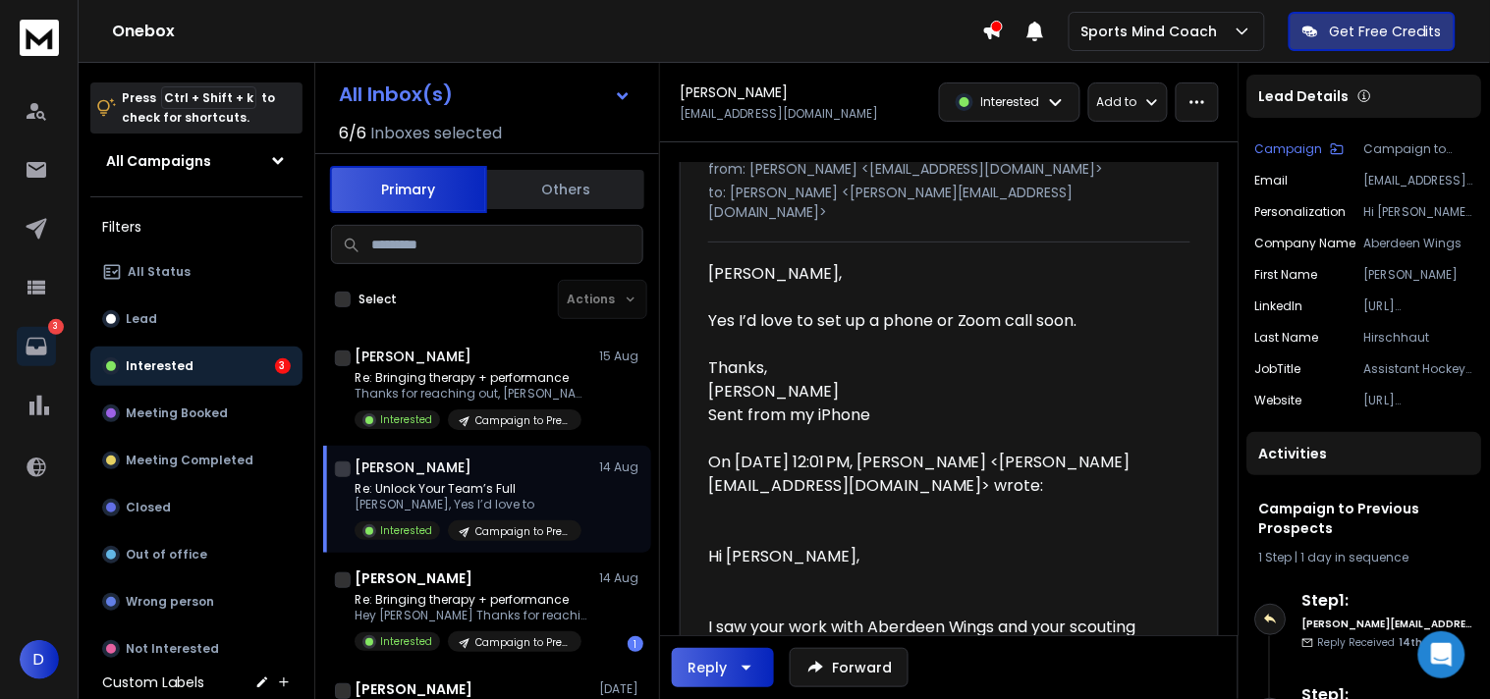
scroll to position [0, 0]
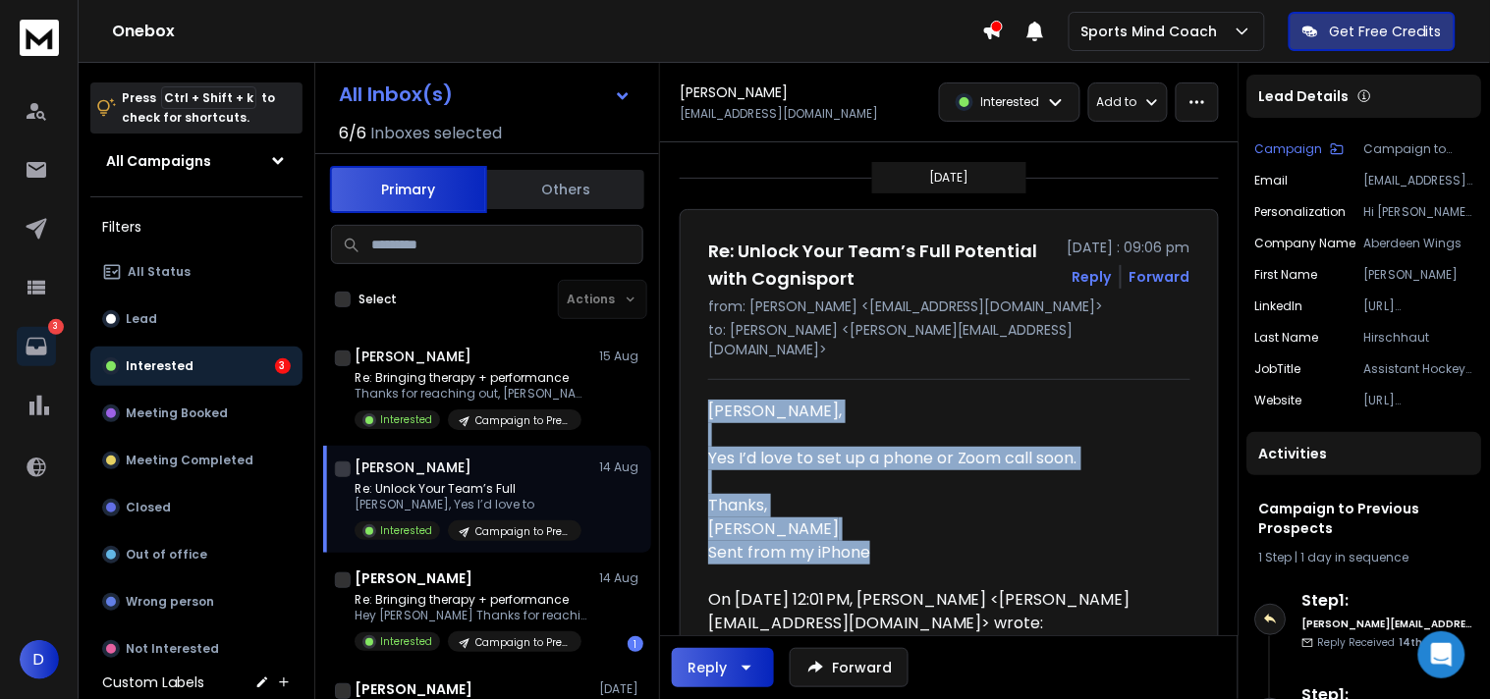
drag, startPoint x: 703, startPoint y: 383, endPoint x: 902, endPoint y: 528, distance: 246.0
drag, startPoint x: 902, startPoint y: 528, endPoint x: 767, endPoint y: 509, distance: 136.0
drag, startPoint x: 767, startPoint y: 509, endPoint x: 699, endPoint y: 389, distance: 137.7
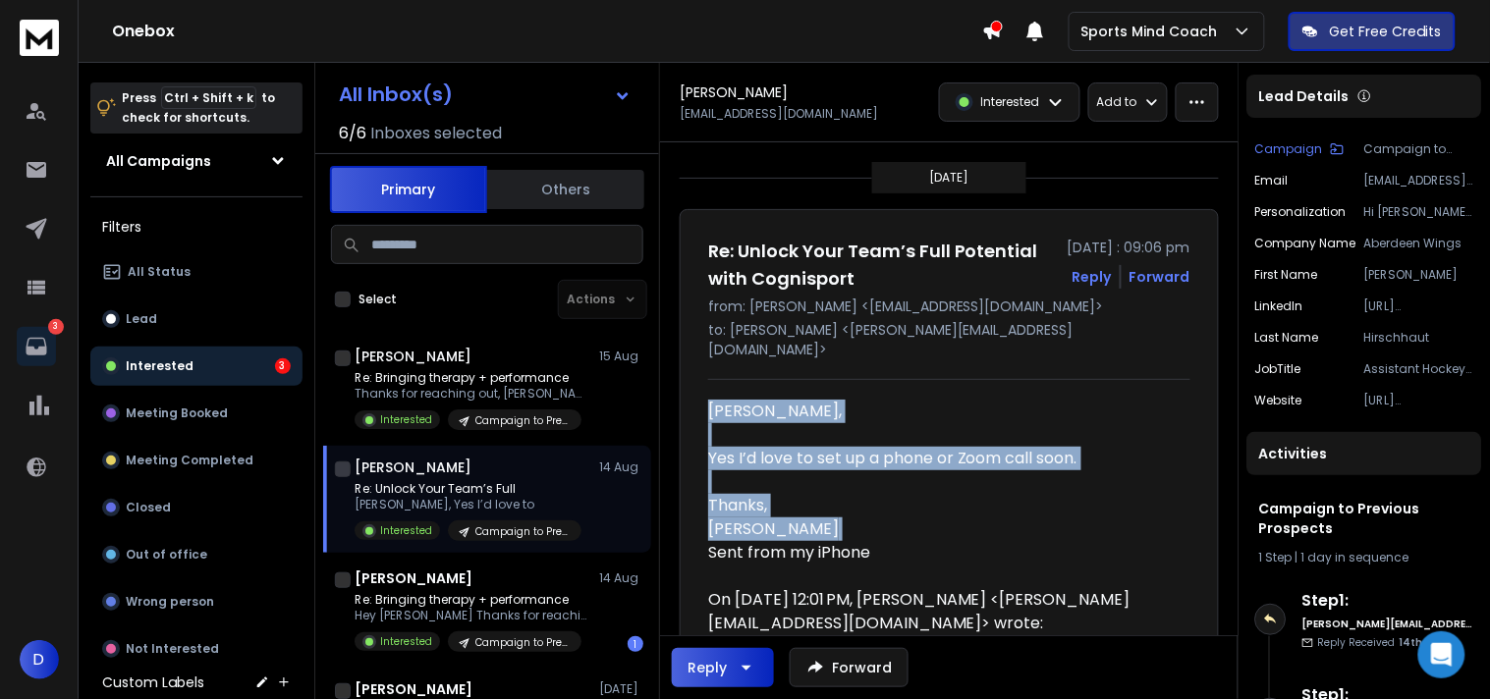
click at [787, 447] on div "Yes I’d love to set up a phone or Zoom call soon." at bounding box center [941, 459] width 467 height 24
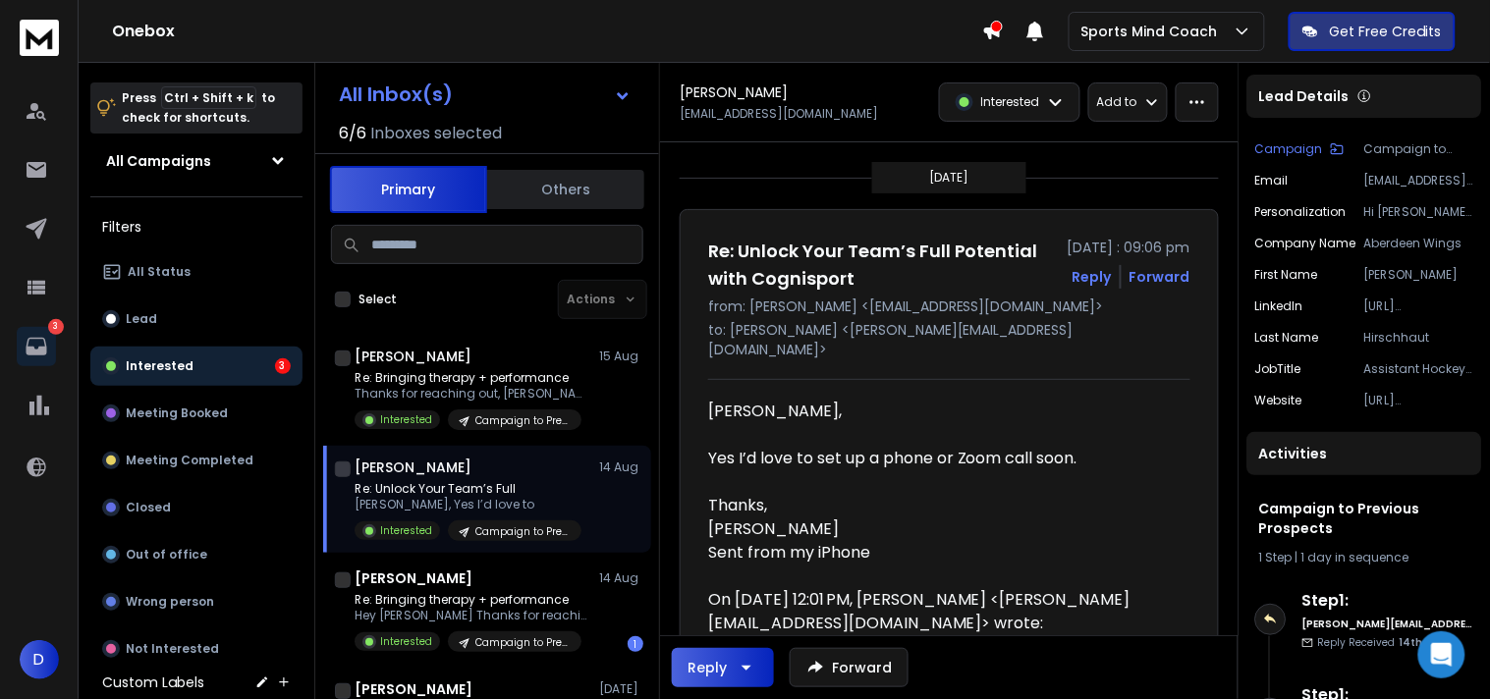
drag, startPoint x: 860, startPoint y: 303, endPoint x: 1093, endPoint y: 314, distance: 234.1
click at [1093, 314] on p "from: Eric Hirschhaut <ehirschhaut@aberdeenwings.com>" at bounding box center [949, 307] width 482 height 20
copy p "ehirschhaut@aberdeenwings.com"
click at [783, 447] on div "Yes I’d love to set up a phone or Zoom call soon." at bounding box center [941, 459] width 467 height 24
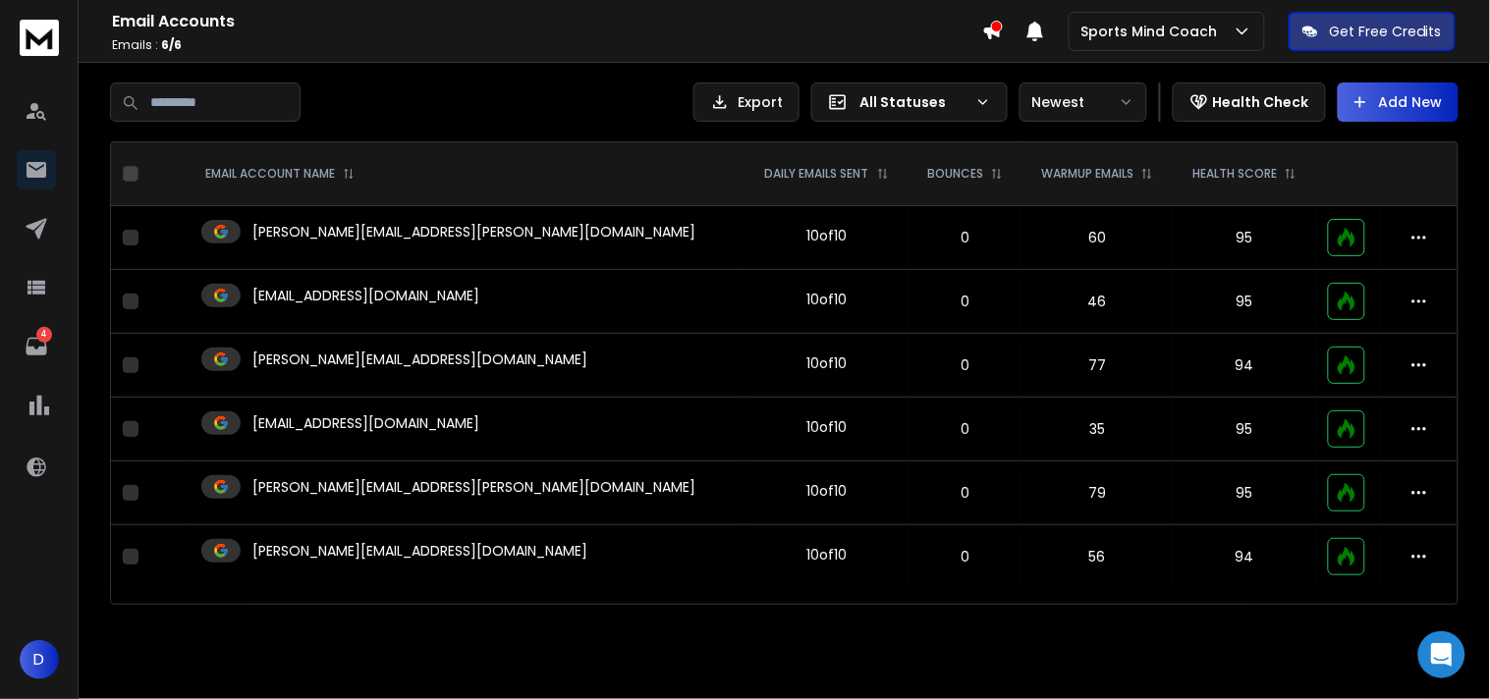
click at [797, 124] on button "Later" at bounding box center [808, 126] width 88 height 49
click at [29, 240] on icon at bounding box center [37, 229] width 24 height 24
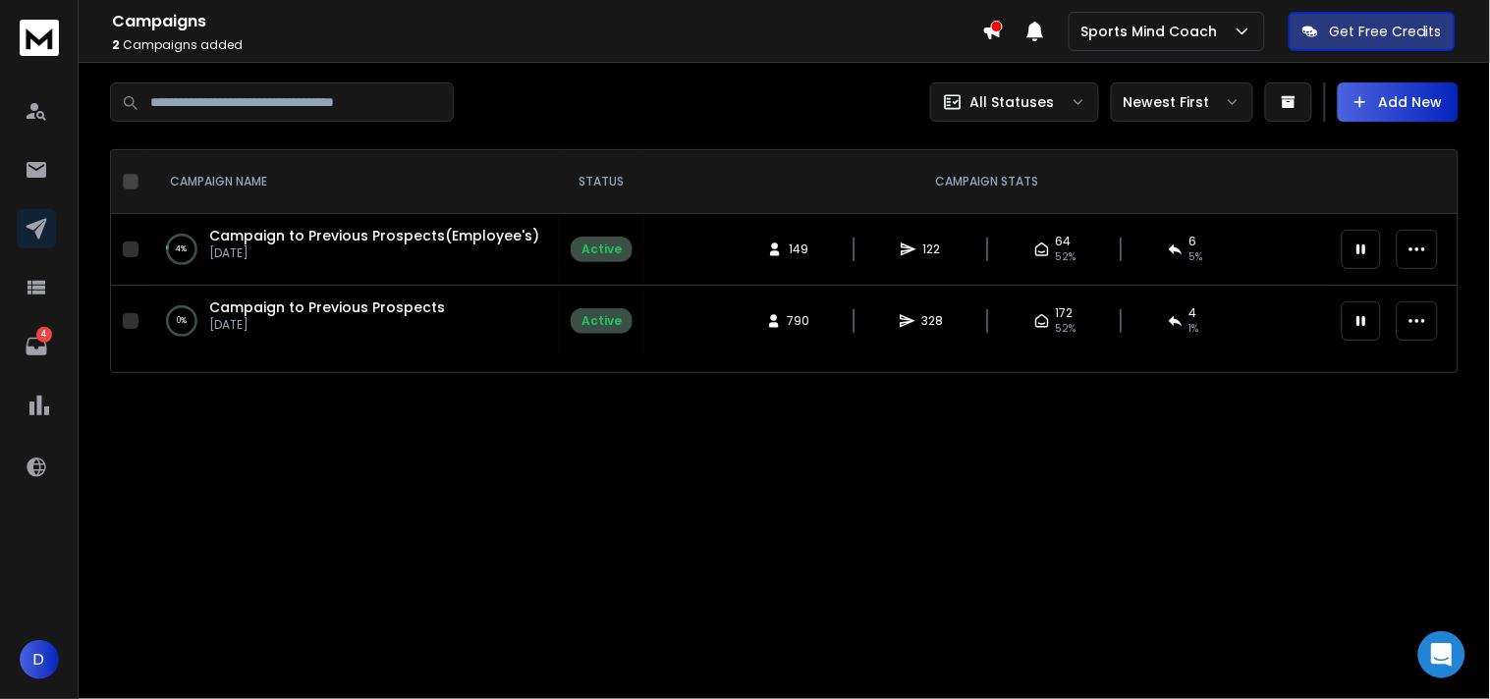
click at [373, 337] on div "Campaign to Previous Prospects 9 days ago" at bounding box center [327, 321] width 236 height 47
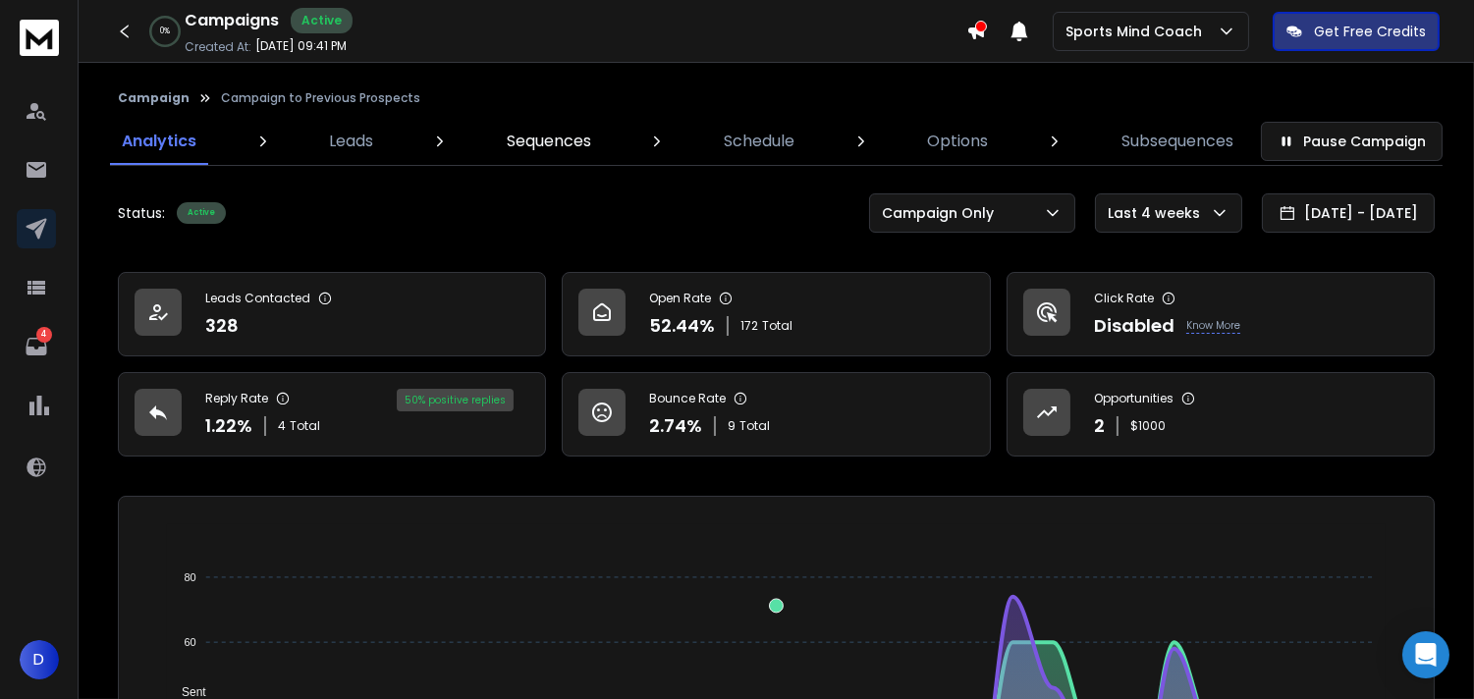
click at [566, 138] on p "Sequences" at bounding box center [549, 142] width 84 height 24
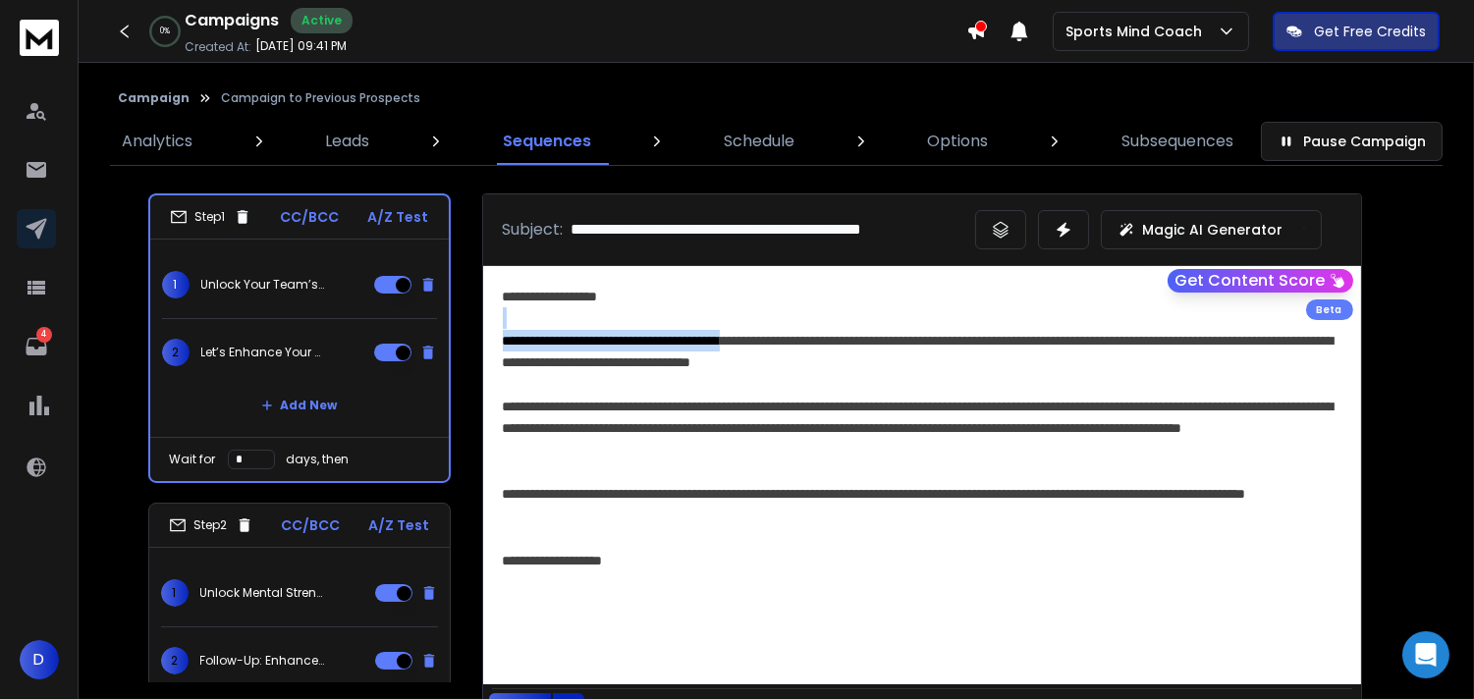
drag, startPoint x: 783, startPoint y: 341, endPoint x: 957, endPoint y: 325, distance: 174.6
click at [957, 325] on div "**********" at bounding box center [922, 475] width 878 height 418
click at [957, 325] on div at bounding box center [922, 318] width 839 height 22
drag, startPoint x: 957, startPoint y: 325, endPoint x: 1084, endPoint y: 308, distance: 128.8
click at [1084, 308] on div at bounding box center [922, 318] width 839 height 22
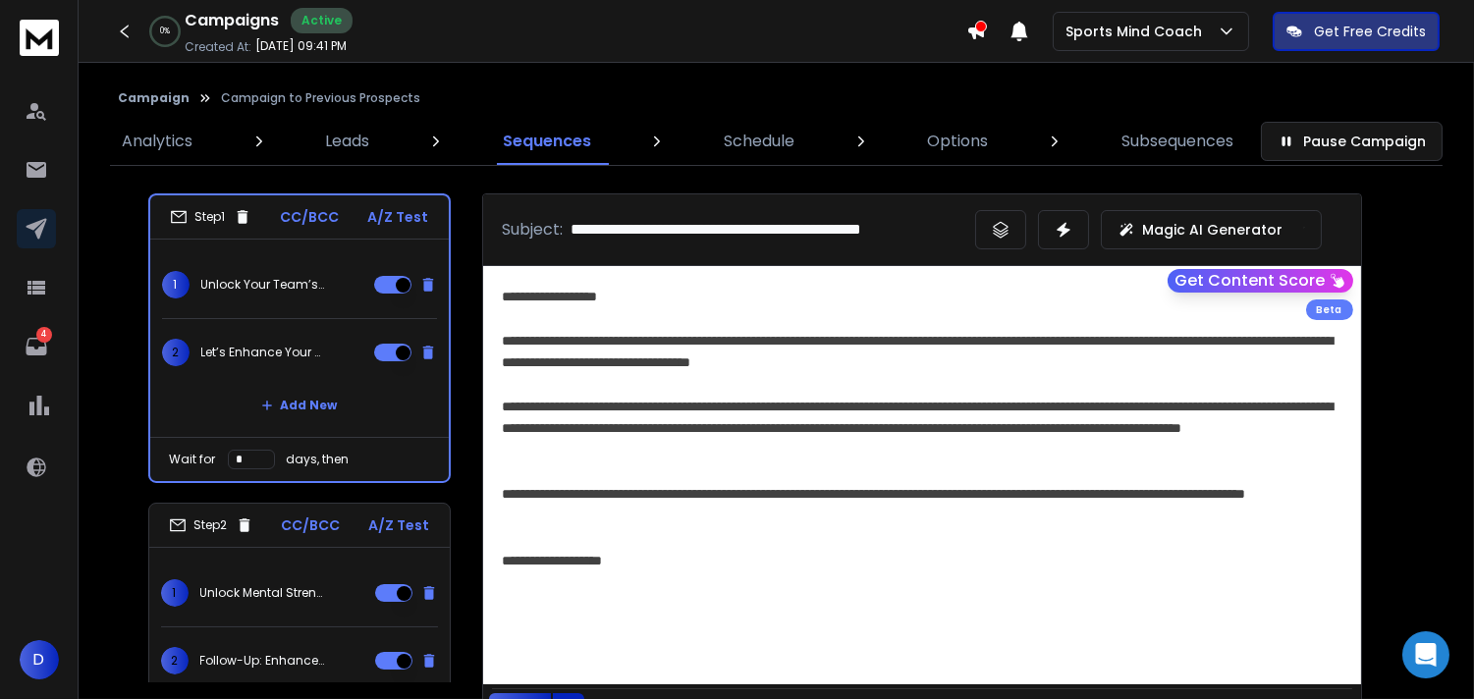
click at [1084, 308] on div at bounding box center [922, 318] width 839 height 22
drag, startPoint x: 621, startPoint y: 434, endPoint x: 702, endPoint y: 416, distance: 83.4
click at [702, 416] on div "**********" at bounding box center [922, 429] width 839 height 66
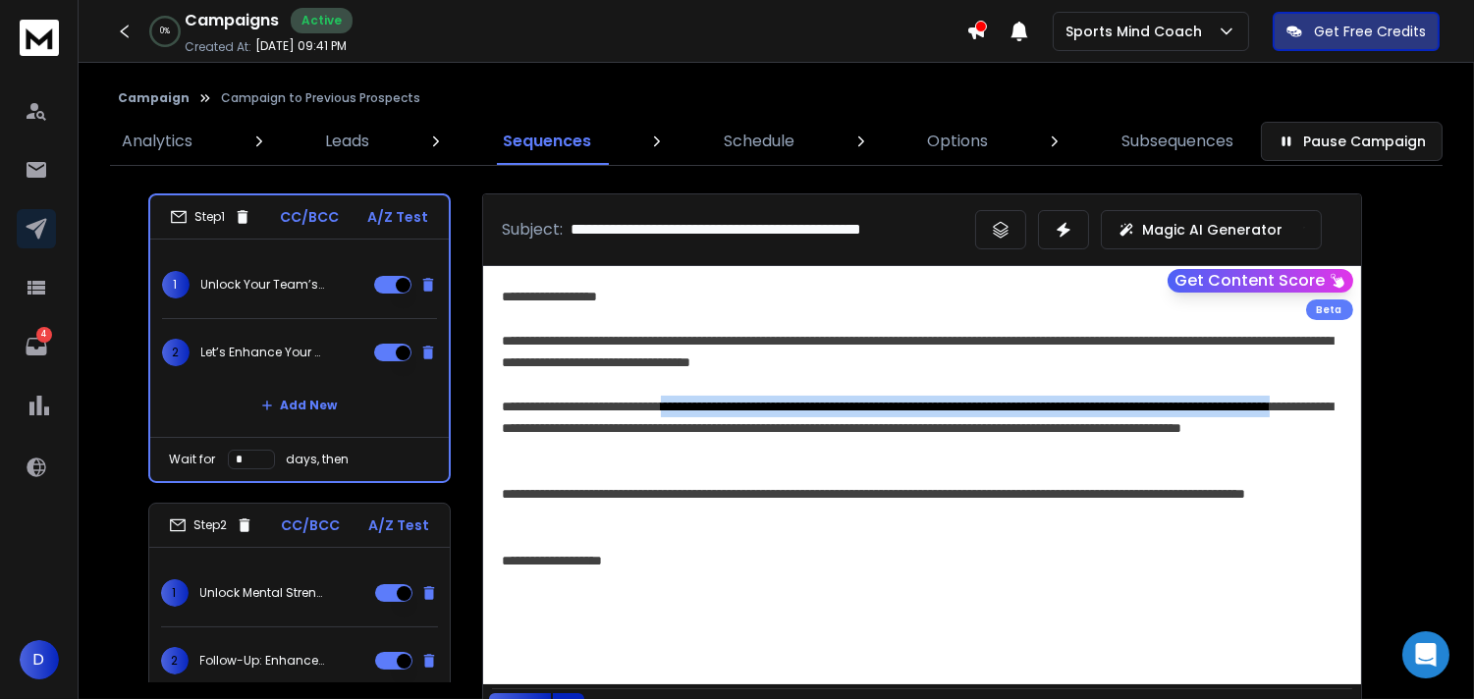
click at [702, 416] on div "**********" at bounding box center [922, 429] width 839 height 66
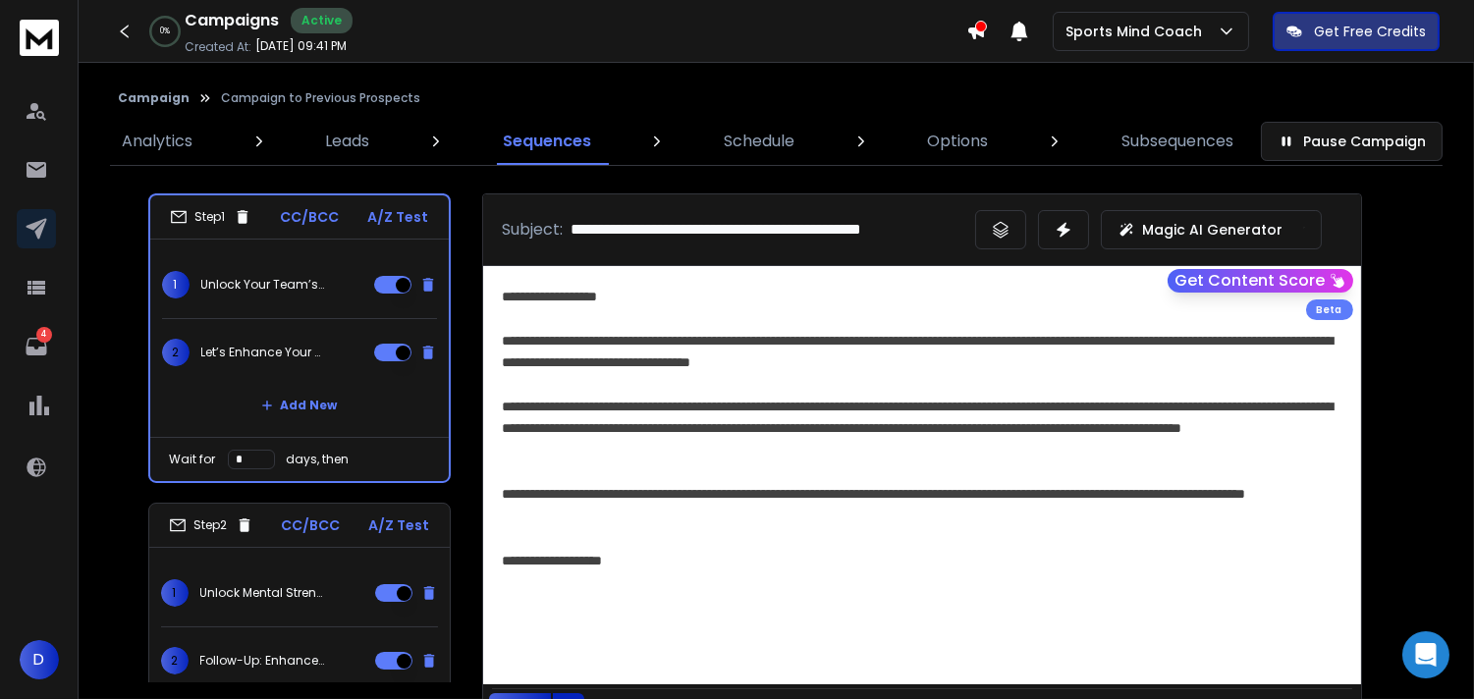
click at [639, 404] on div "**********" at bounding box center [922, 429] width 839 height 66
click at [693, 454] on div "**********" at bounding box center [922, 429] width 839 height 66
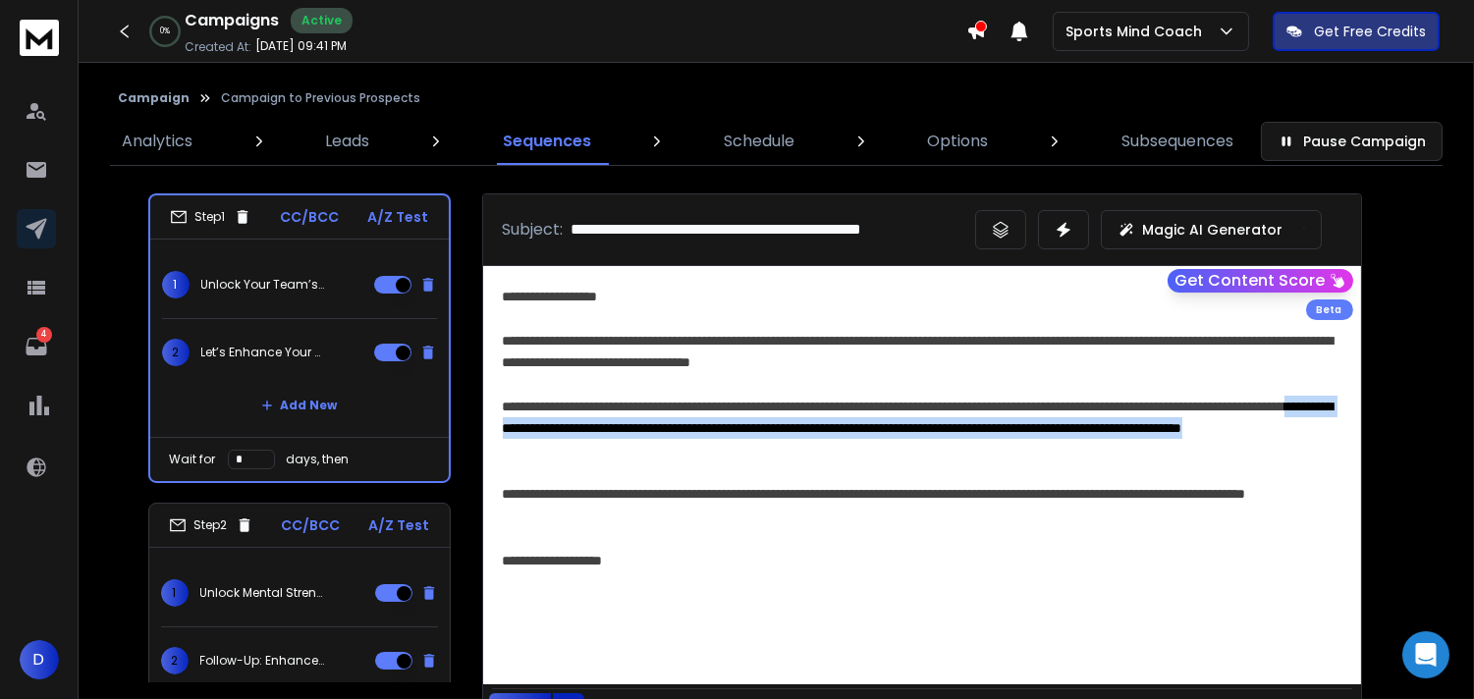
drag, startPoint x: 642, startPoint y: 437, endPoint x: 816, endPoint y: 457, distance: 175.0
click at [816, 457] on div "**********" at bounding box center [922, 429] width 839 height 66
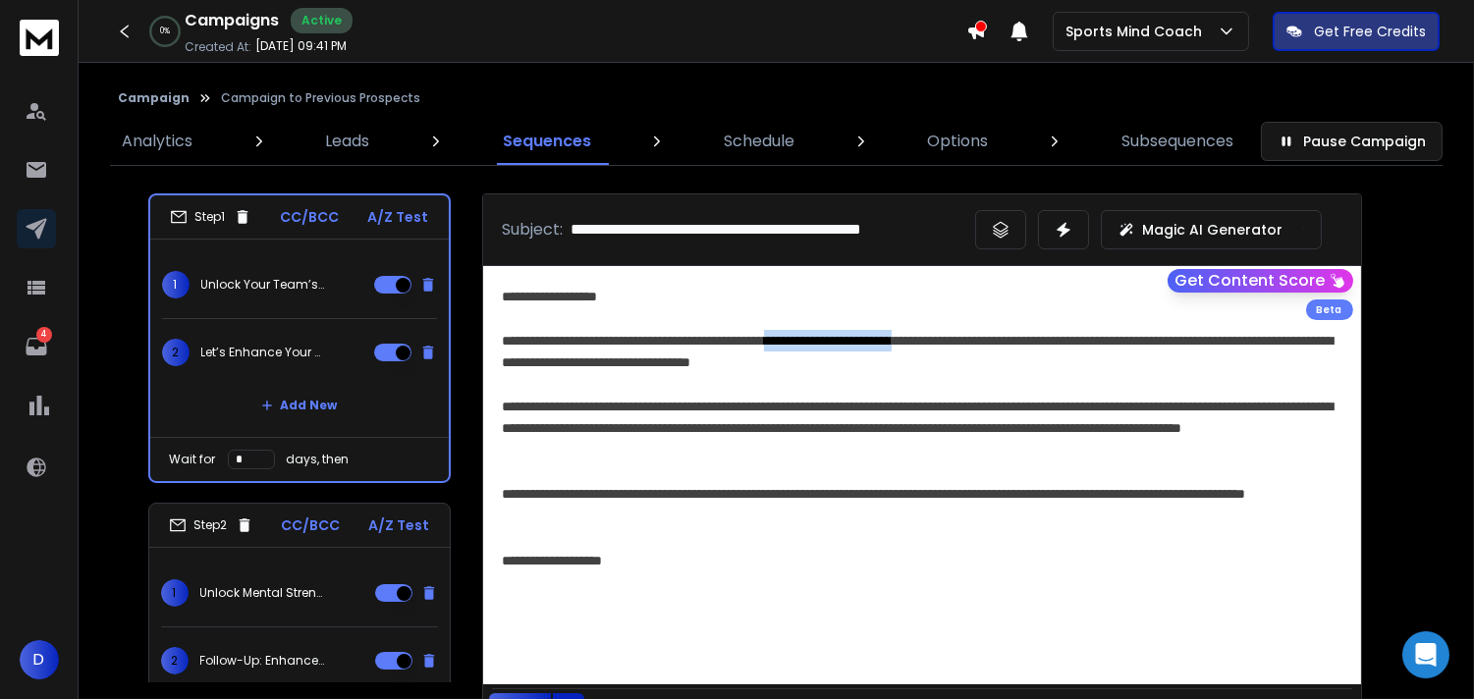
drag, startPoint x: 839, startPoint y: 335, endPoint x: 1003, endPoint y: 334, distance: 164.0
click at [1003, 334] on div "**********" at bounding box center [922, 352] width 839 height 44
drag, startPoint x: 1155, startPoint y: 344, endPoint x: 1198, endPoint y: 340, distance: 43.4
click at [1198, 340] on div "**********" at bounding box center [922, 352] width 839 height 44
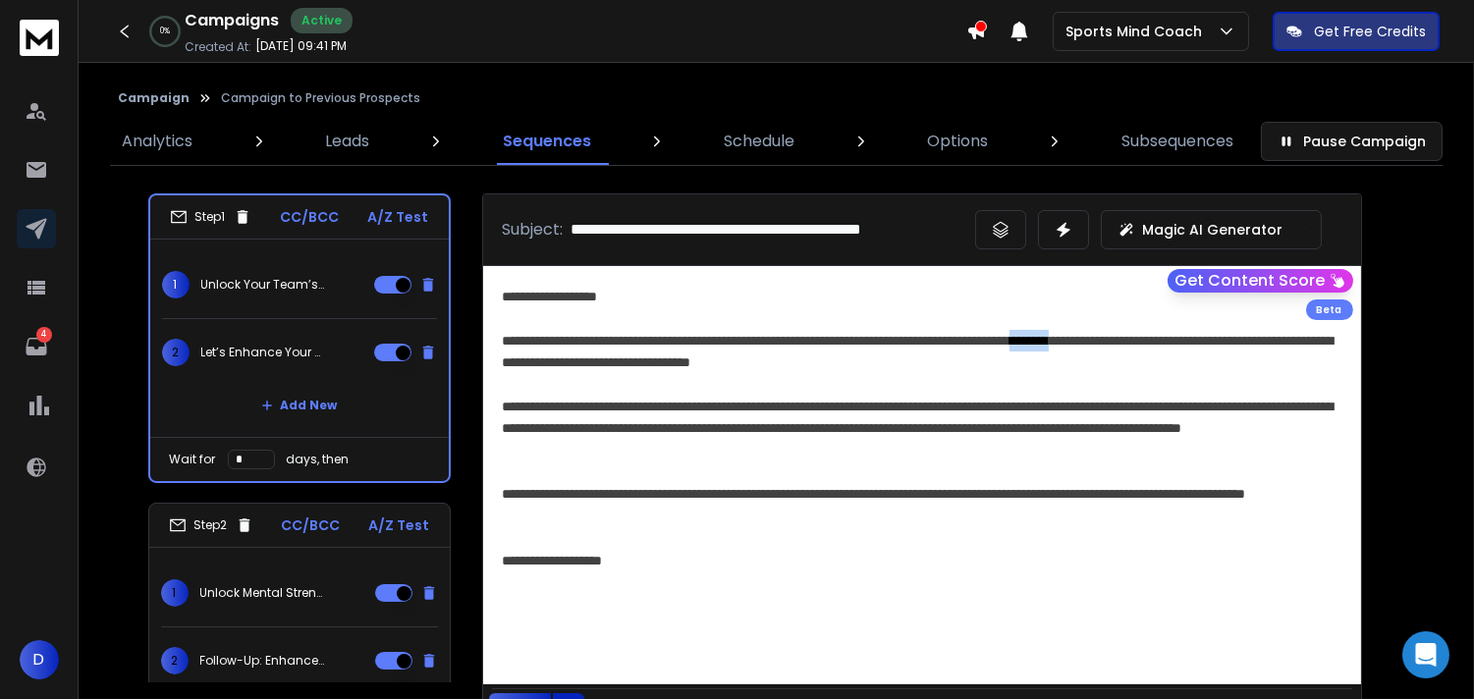
copy div "********"
click at [1117, 406] on div "**********" at bounding box center [922, 429] width 839 height 66
